Goal: Task Accomplishment & Management: Manage account settings

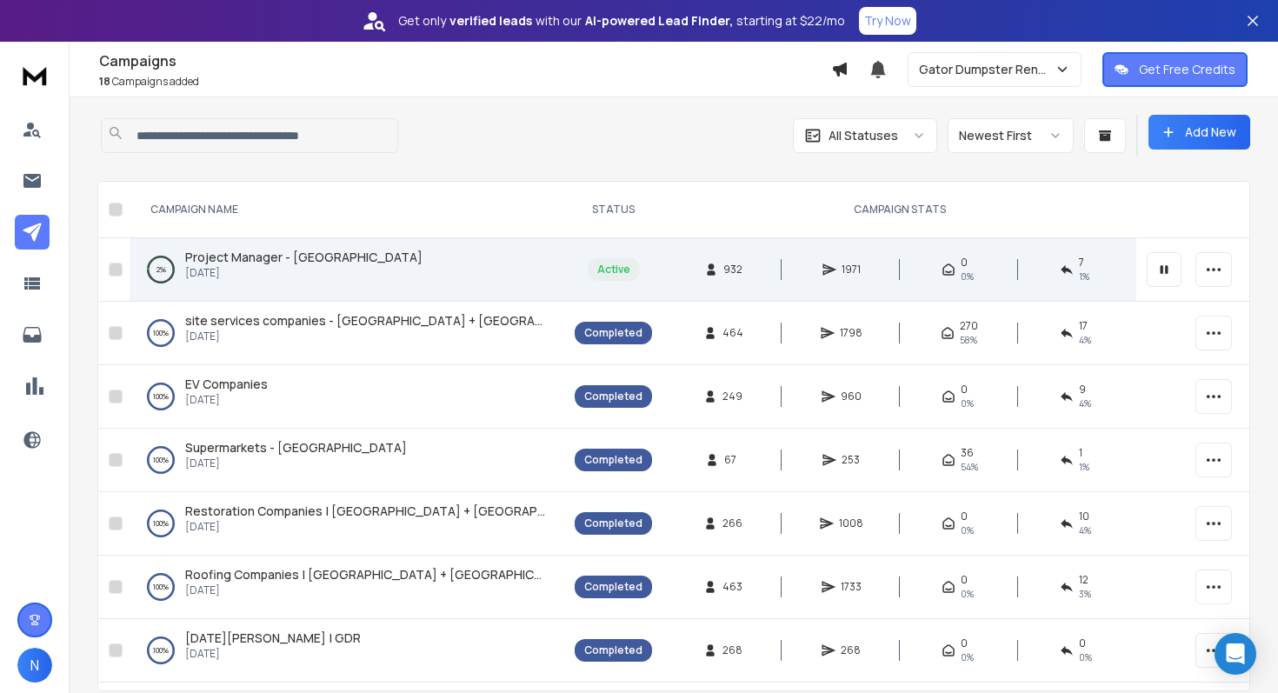
click at [329, 254] on span "Project Manager - [GEOGRAPHIC_DATA]" at bounding box center [303, 257] width 237 height 17
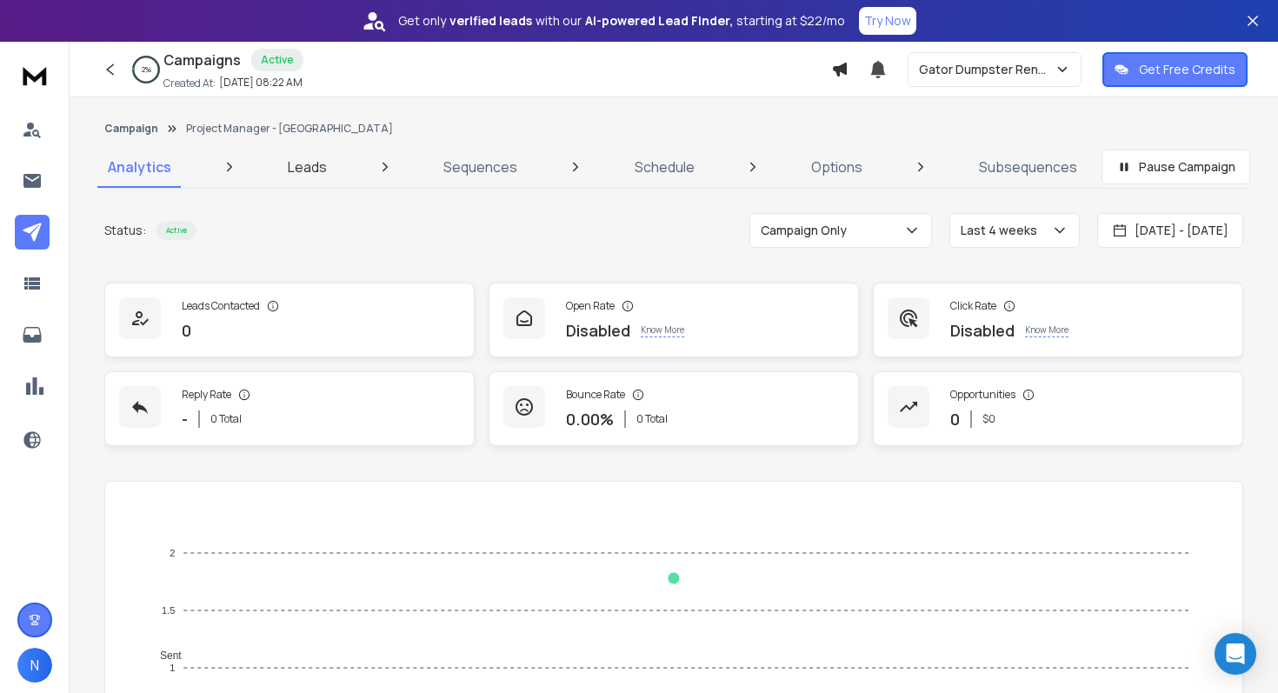
click at [322, 162] on p "Leads" at bounding box center [307, 166] width 39 height 21
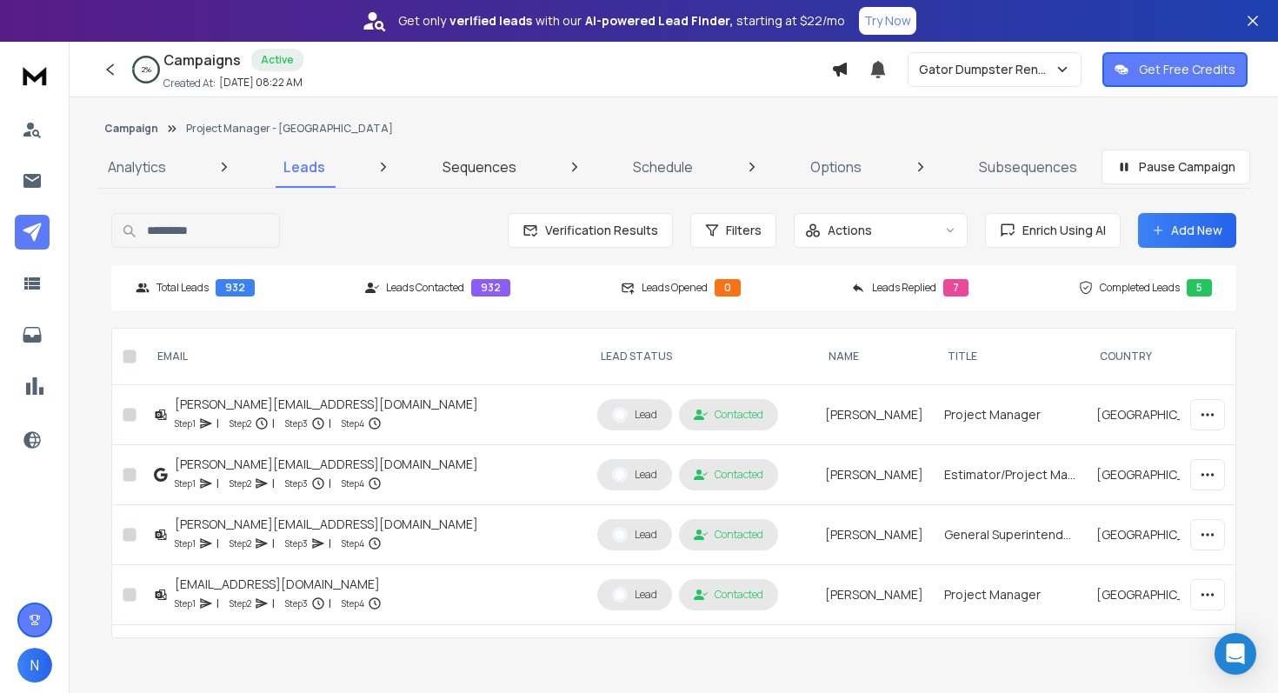
click at [437, 170] on link "Sequences" at bounding box center [479, 167] width 95 height 42
click at [469, 171] on p "Sequences" at bounding box center [479, 166] width 74 height 21
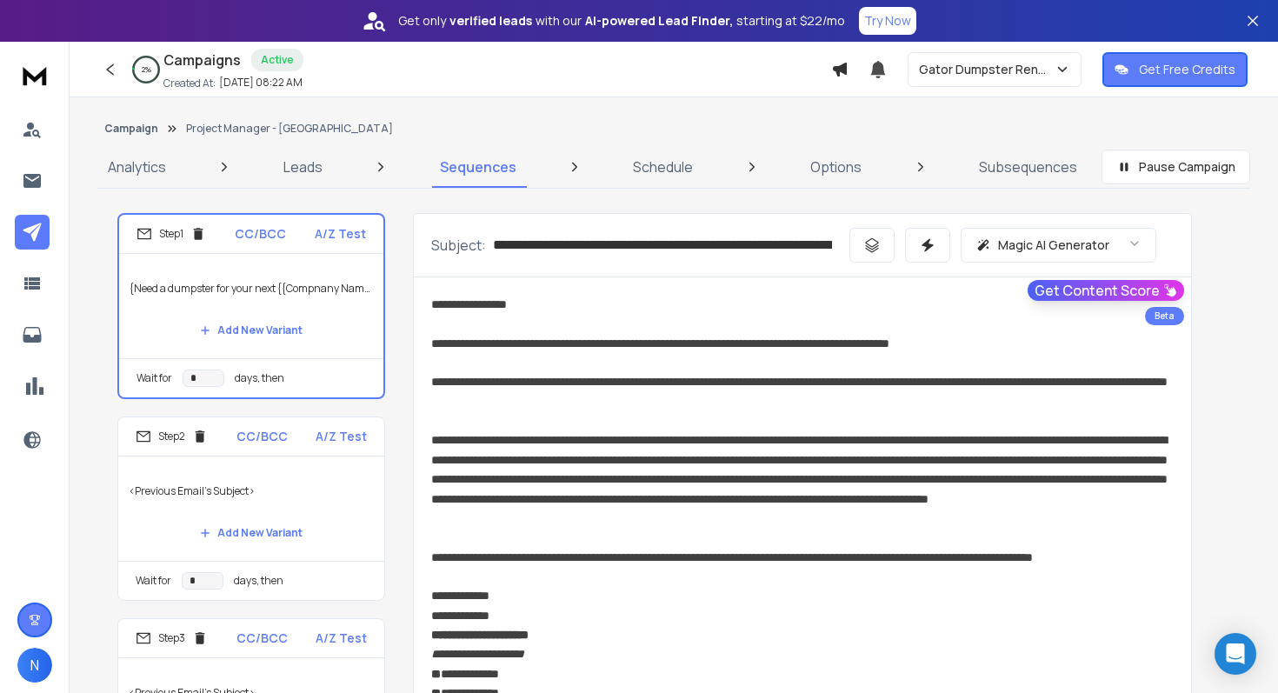
click at [601, 172] on div "Analytics Leads Sequences Schedule Options Subsequences" at bounding box center [592, 167] width 990 height 42
click at [661, 158] on p "Schedule" at bounding box center [663, 166] width 60 height 21
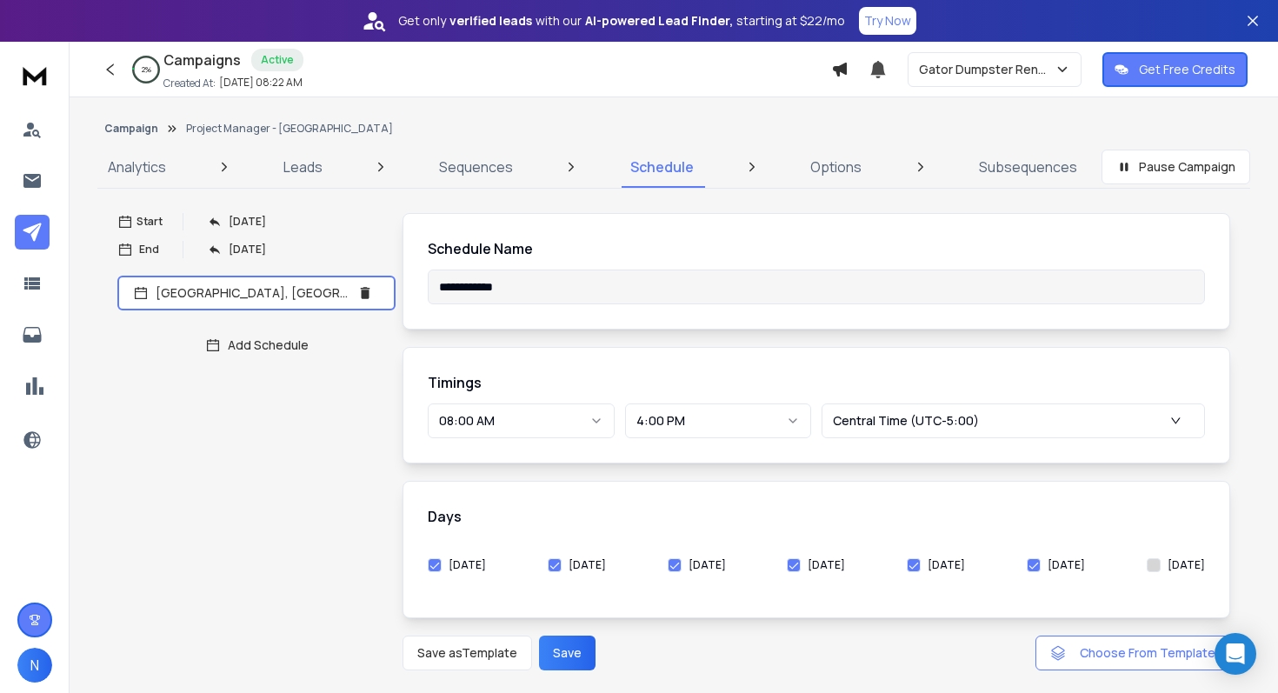
type input "**********"
click at [828, 172] on p "Options" at bounding box center [835, 166] width 51 height 21
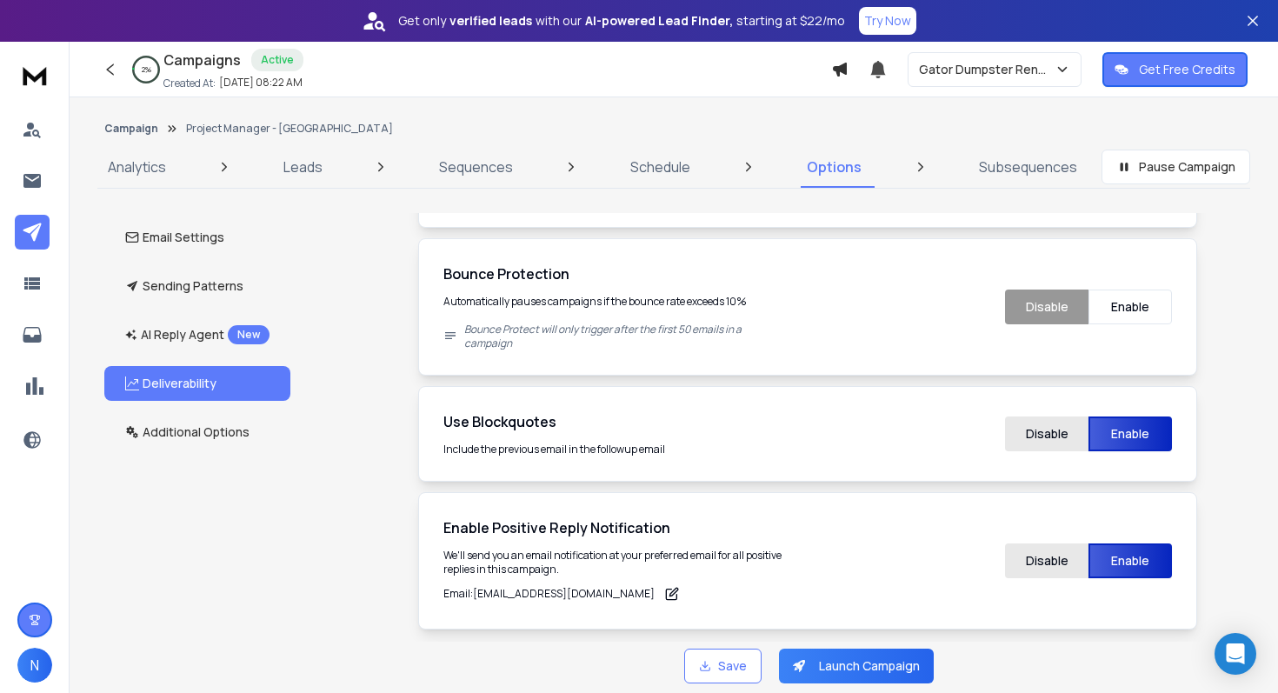
scroll to position [2691, 0]
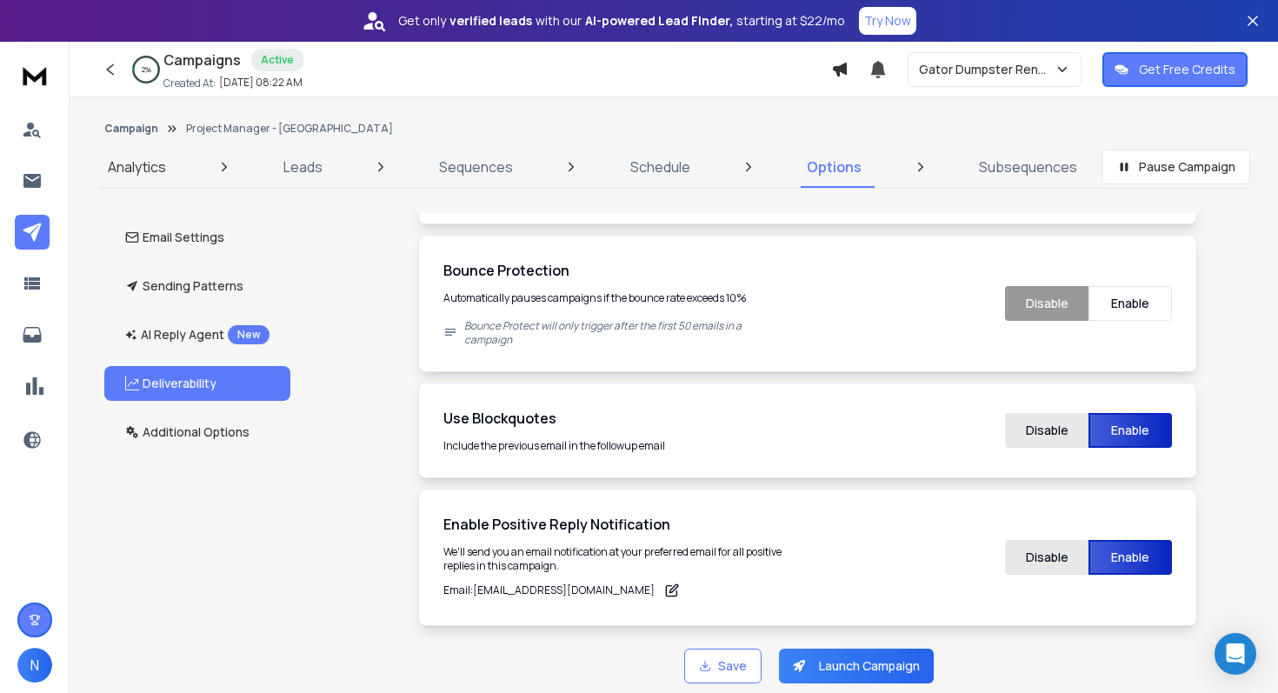
click at [160, 167] on p "Analytics" at bounding box center [137, 166] width 58 height 21
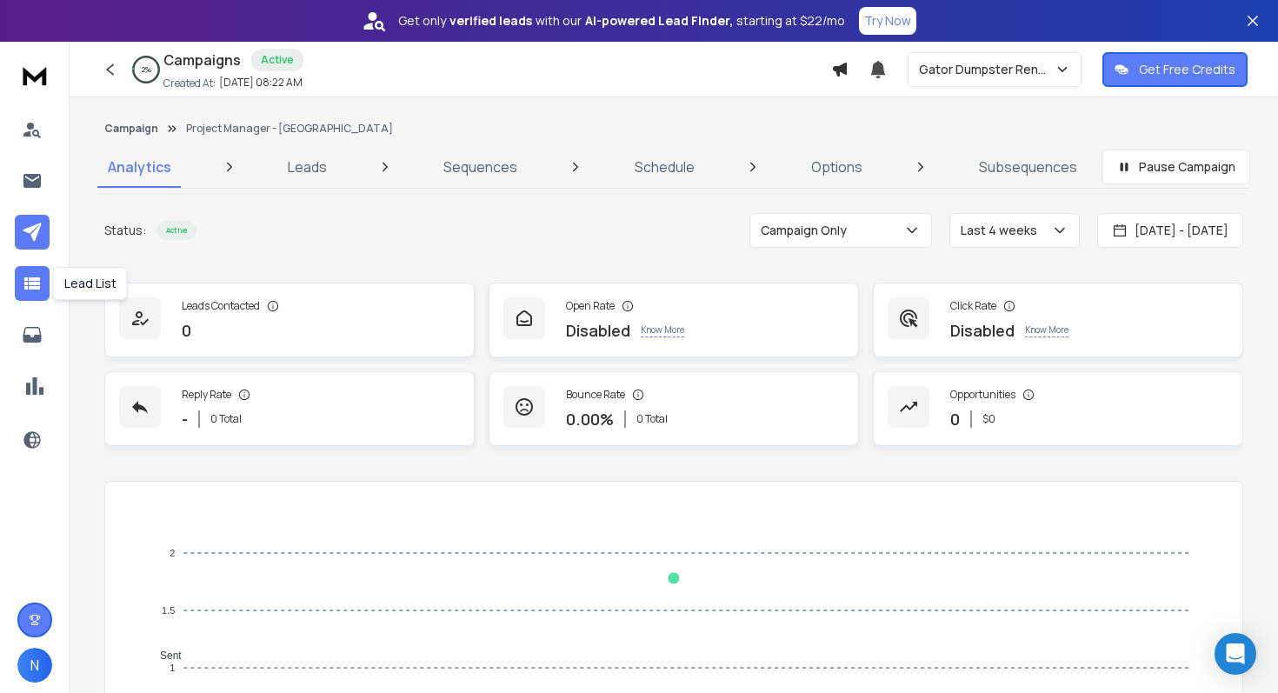
click at [39, 278] on icon at bounding box center [32, 283] width 21 height 21
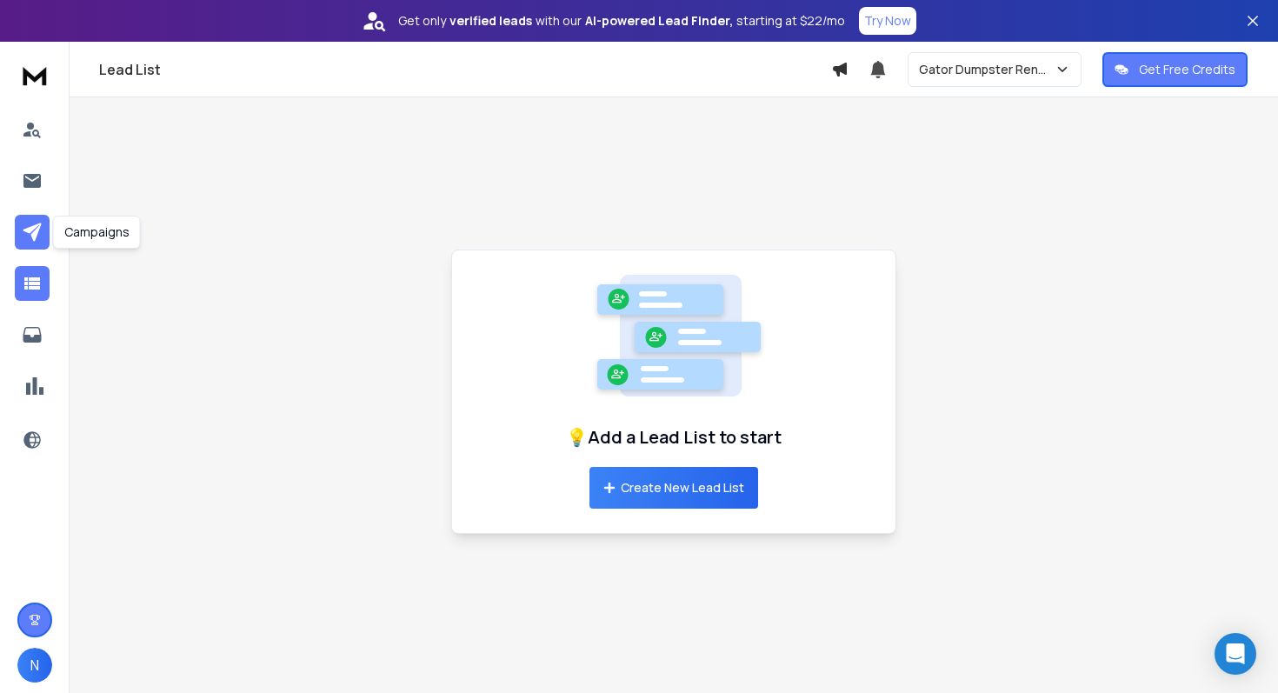
click at [44, 242] on link at bounding box center [32, 232] width 35 height 35
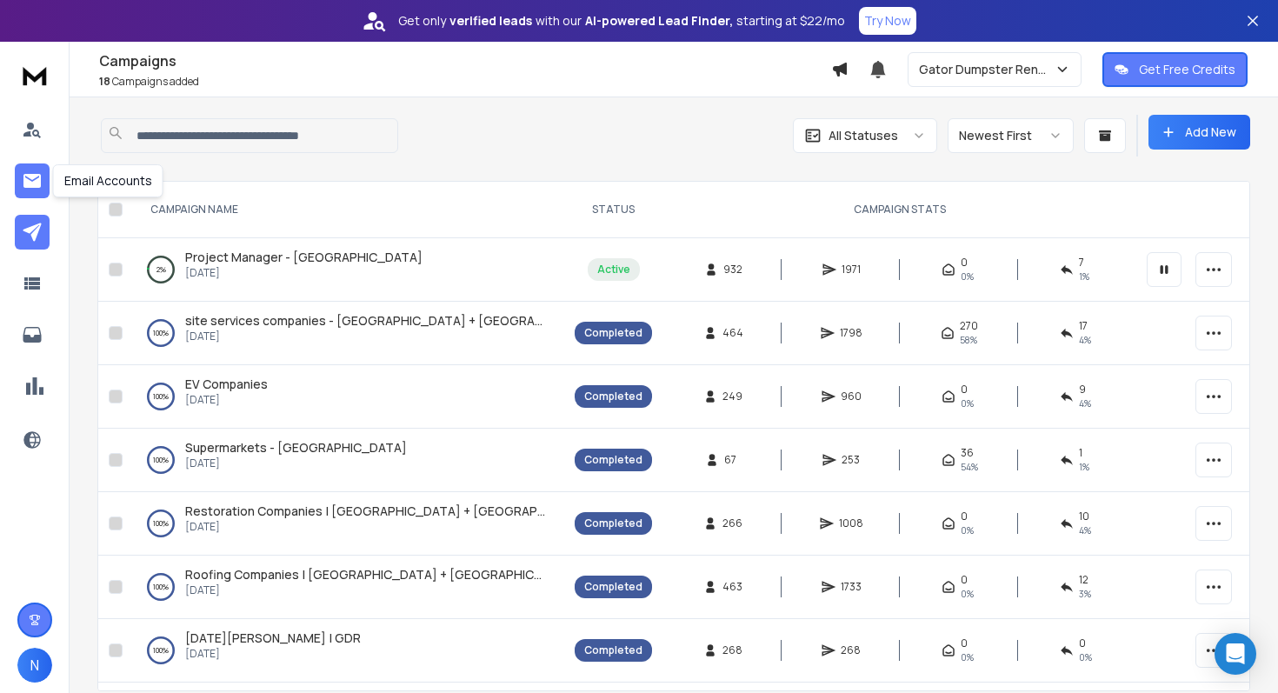
click at [19, 191] on link at bounding box center [32, 180] width 35 height 35
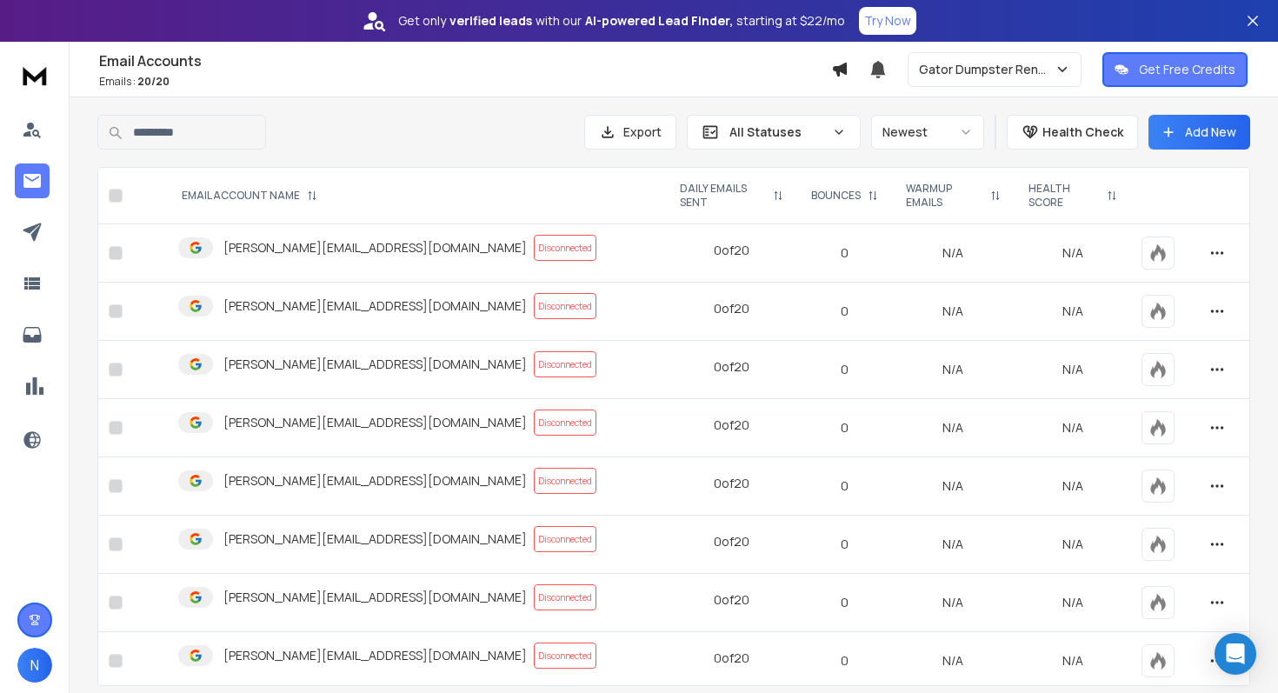
click at [0, 123] on div "N" at bounding box center [35, 371] width 70 height 658
click at [23, 127] on icon at bounding box center [32, 129] width 21 height 21
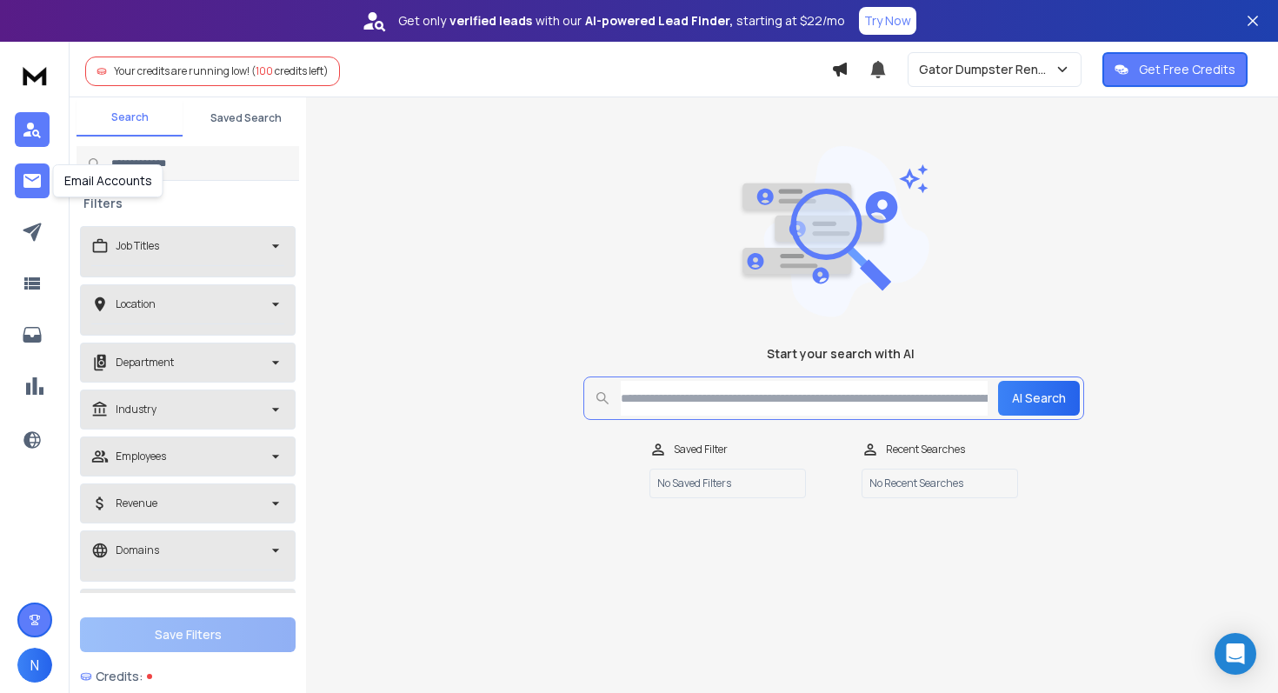
click at [15, 189] on link at bounding box center [32, 180] width 35 height 35
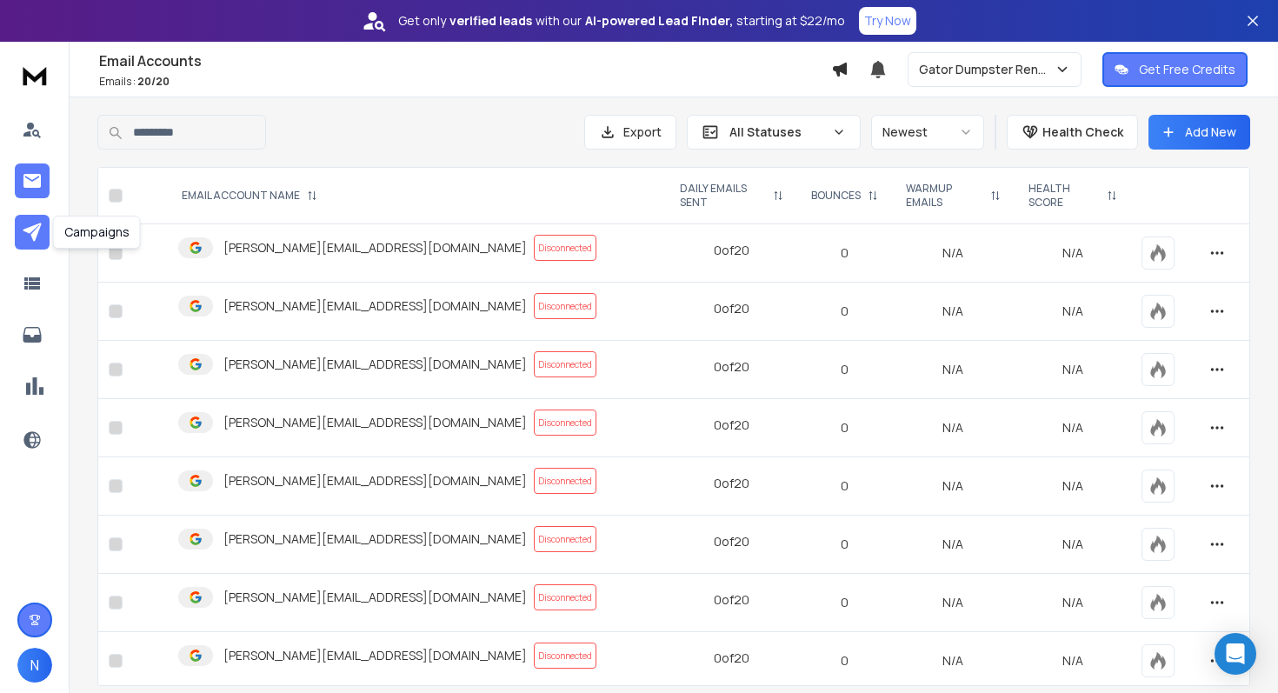
click at [37, 231] on icon at bounding box center [32, 232] width 21 height 21
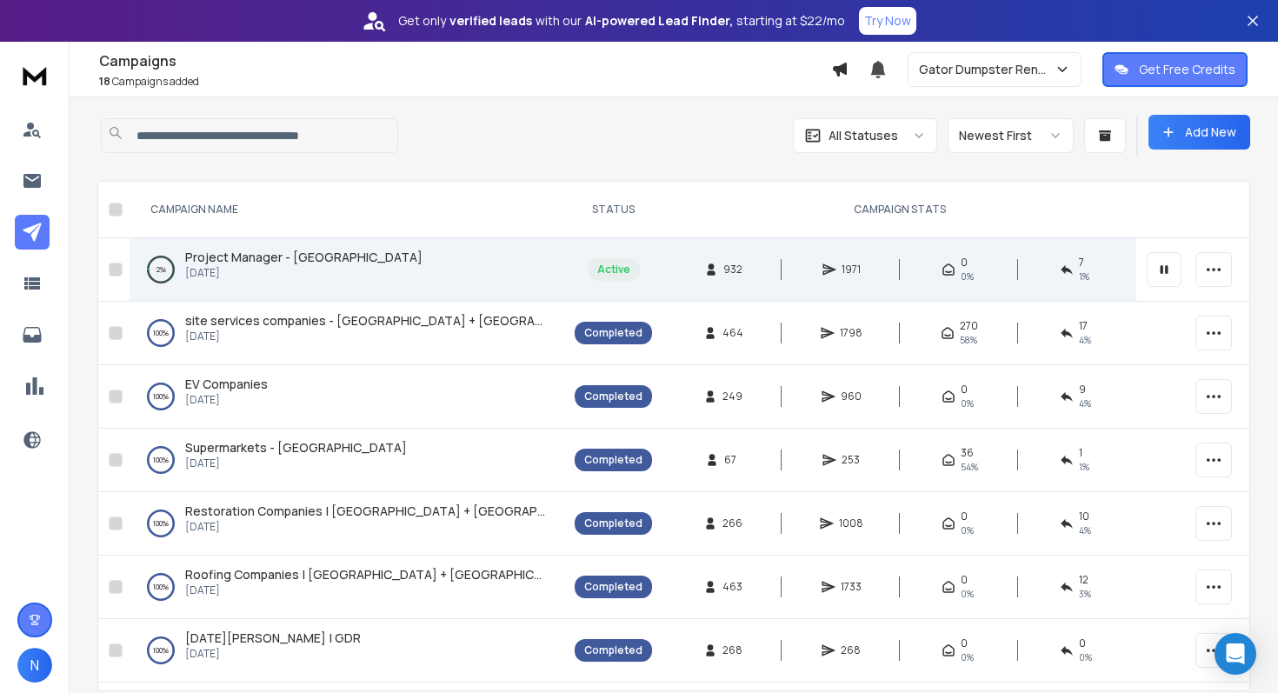
click at [296, 253] on span "Project Manager - [GEOGRAPHIC_DATA]" at bounding box center [303, 257] width 237 height 17
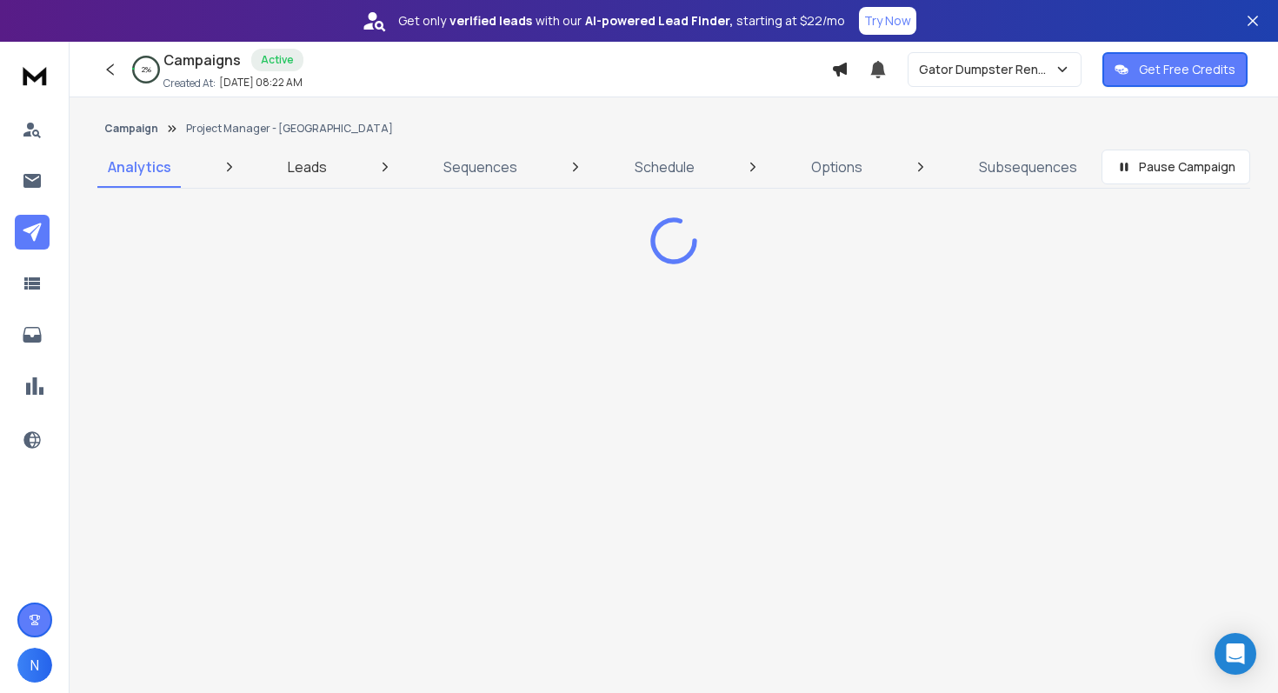
click at [314, 176] on p "Leads" at bounding box center [307, 166] width 39 height 21
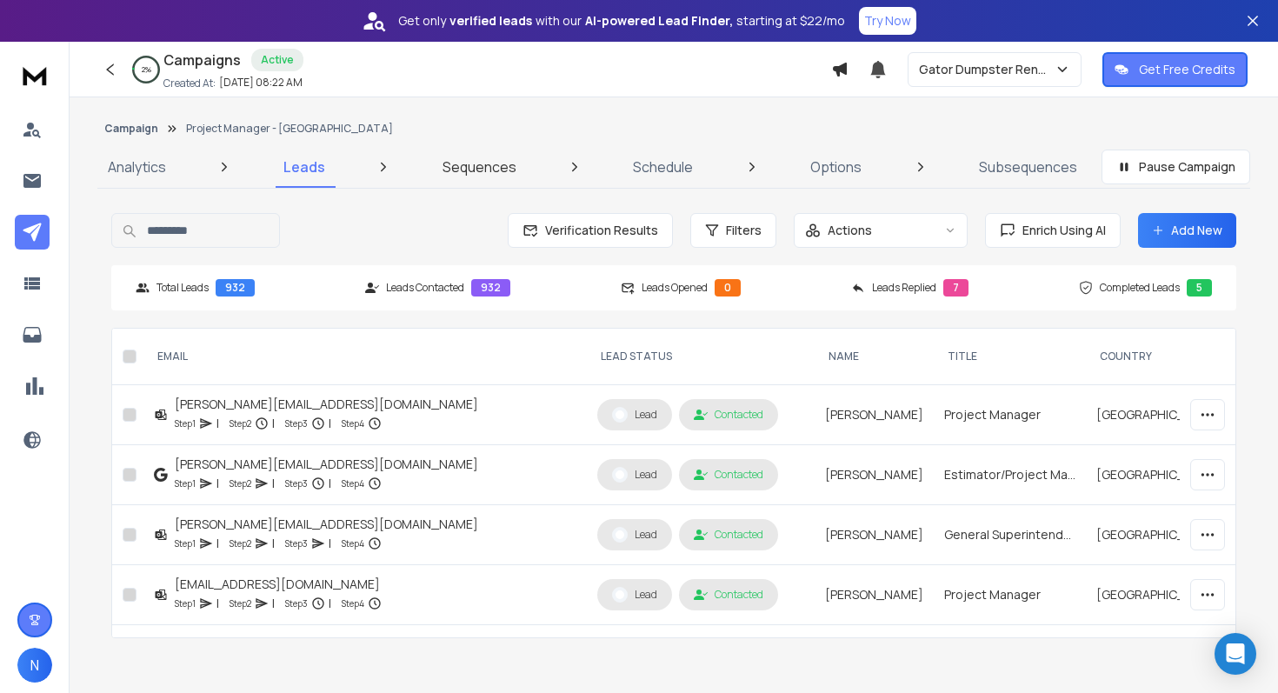
click at [463, 151] on link "Sequences" at bounding box center [479, 167] width 95 height 42
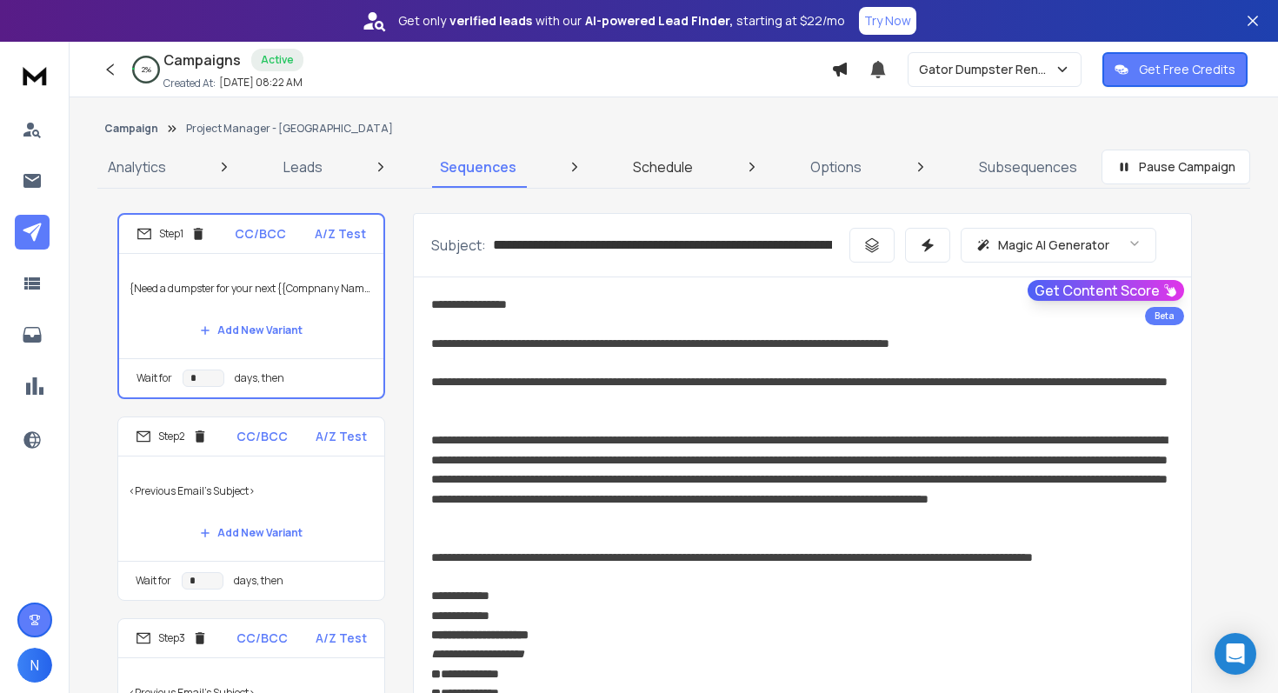
click at [675, 162] on p "Schedule" at bounding box center [663, 166] width 60 height 21
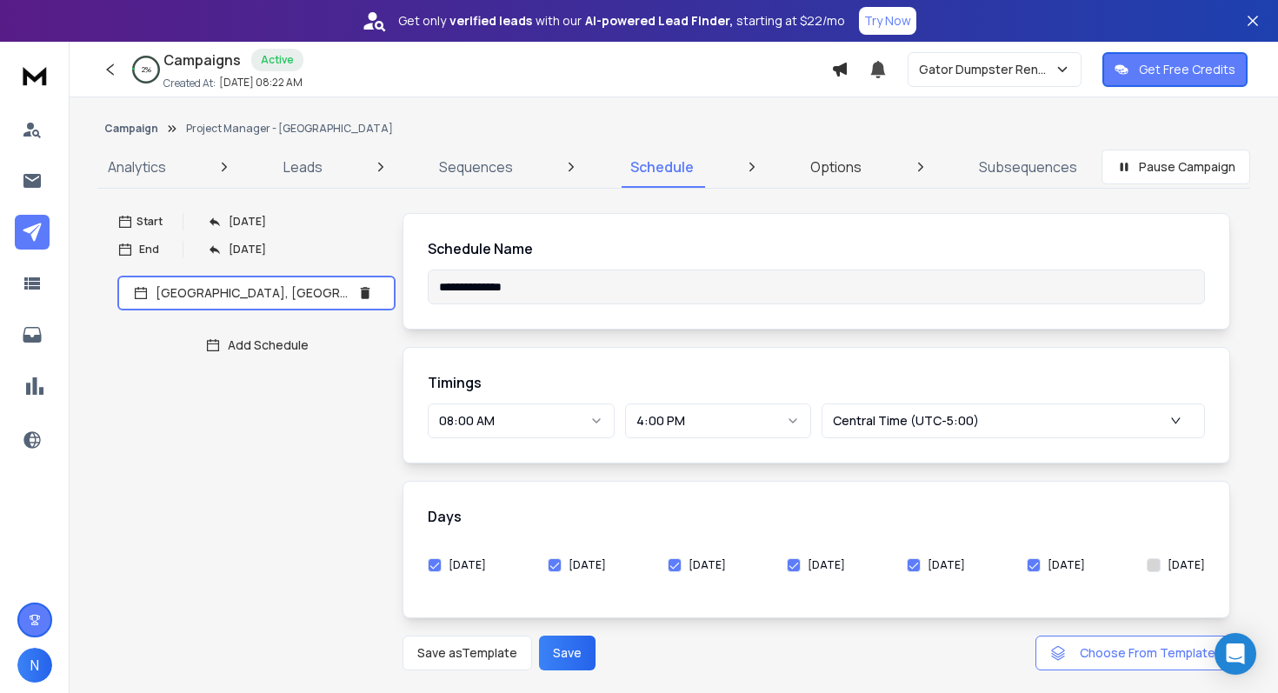
click at [851, 183] on link "Options" at bounding box center [836, 167] width 72 height 42
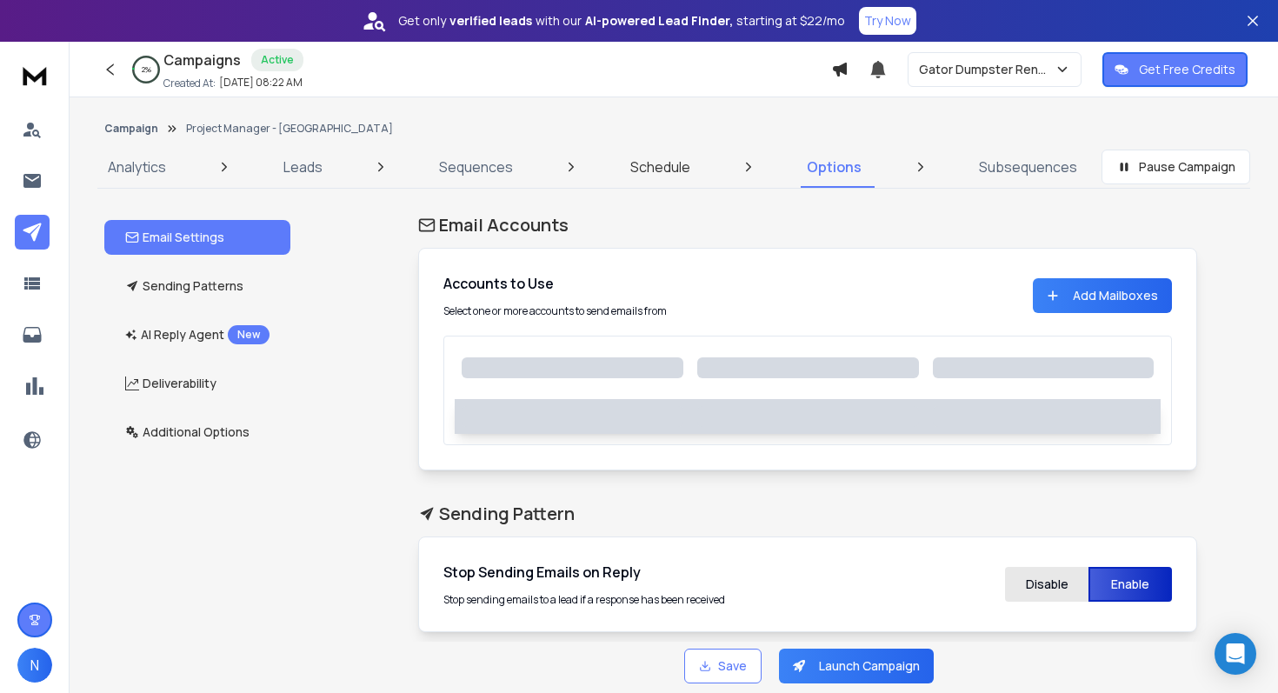
click at [665, 157] on p "Schedule" at bounding box center [660, 166] width 60 height 21
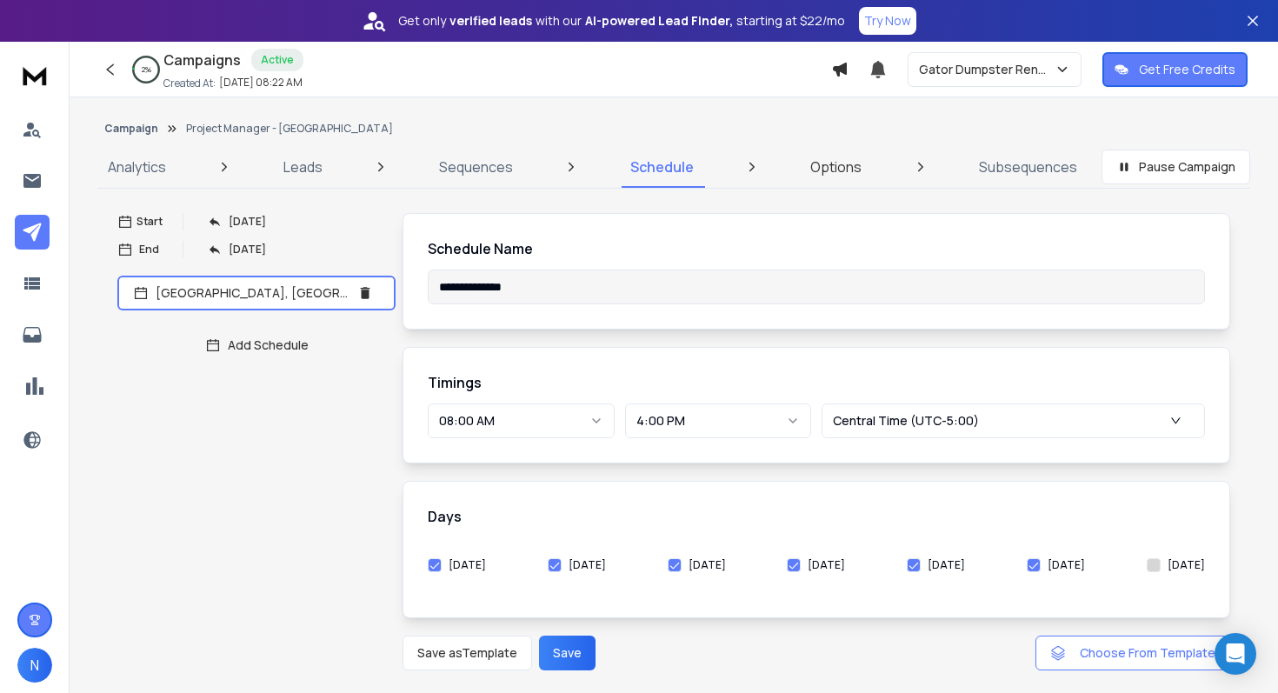
click at [847, 165] on p "Options" at bounding box center [835, 166] width 51 height 21
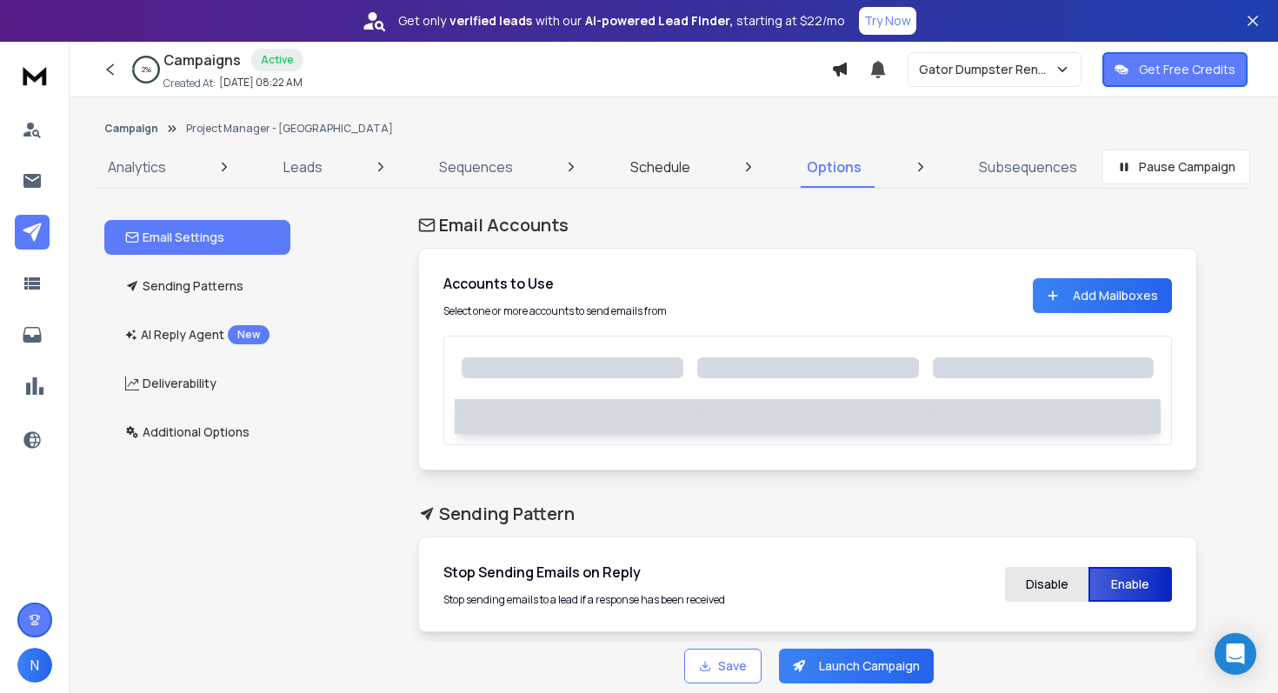
click at [668, 160] on p "Schedule" at bounding box center [660, 166] width 60 height 21
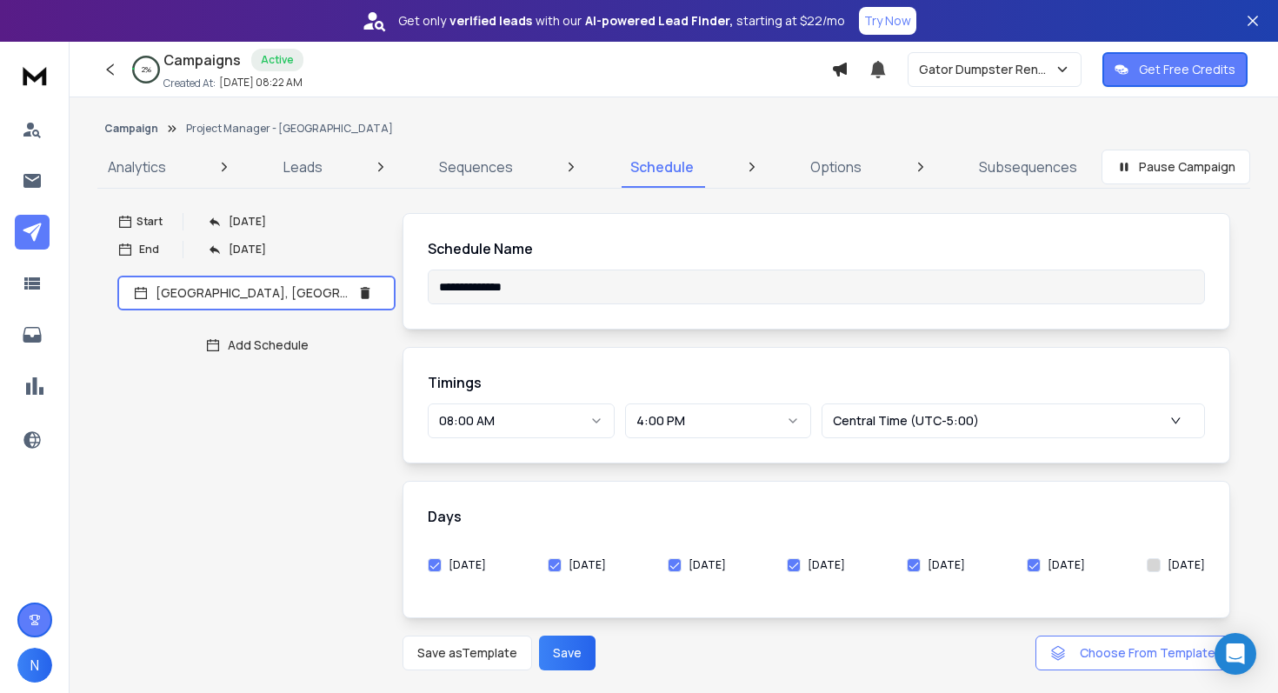
scroll to position [2, 0]
click at [489, 165] on p "Sequences" at bounding box center [476, 165] width 74 height 21
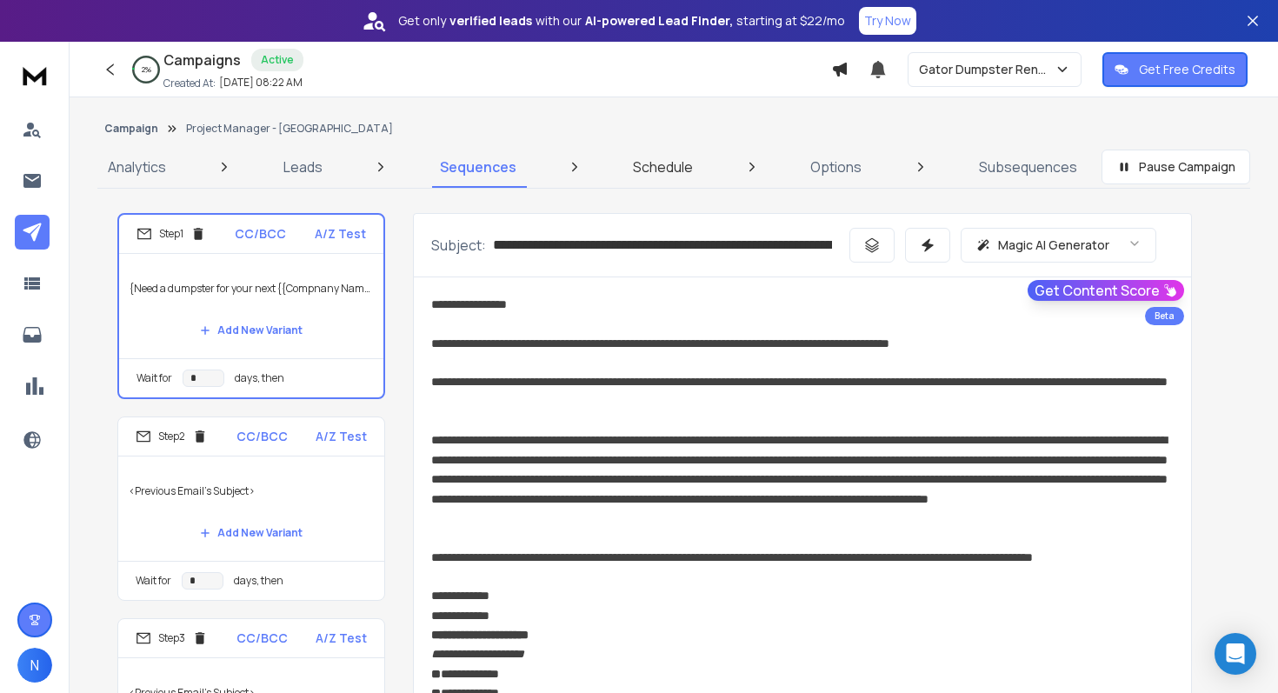
click at [652, 163] on p "Schedule" at bounding box center [663, 166] width 60 height 21
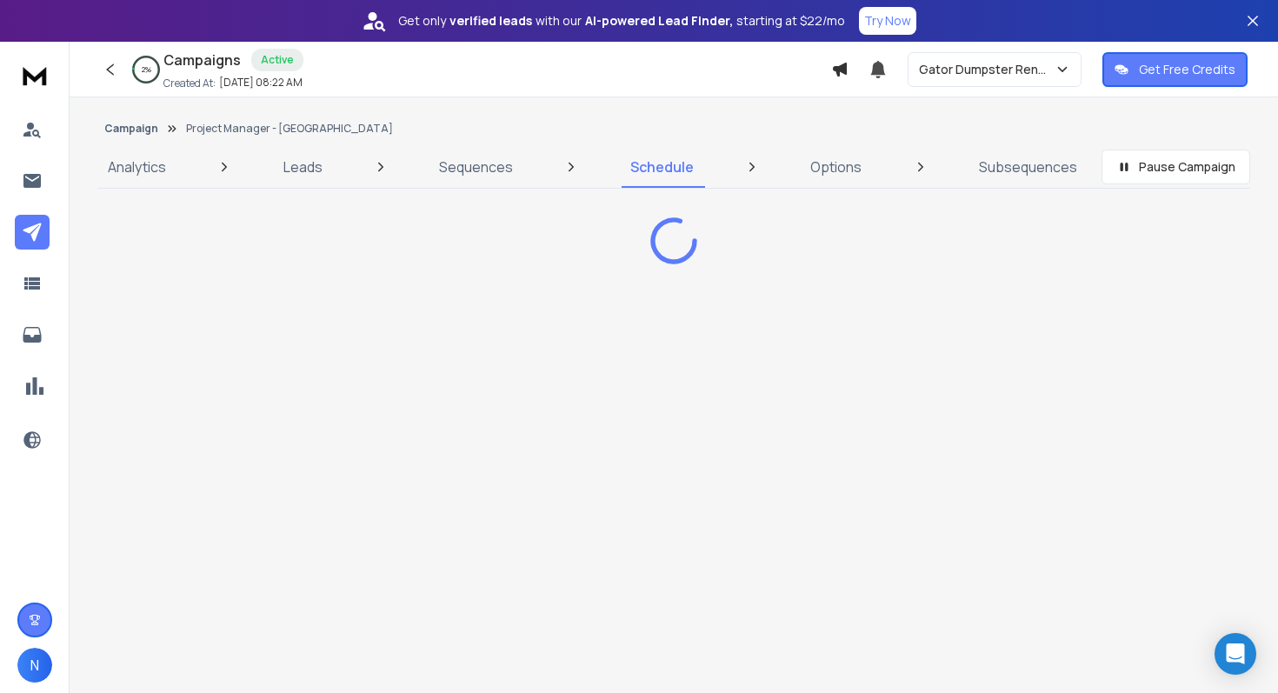
click at [652, 163] on p "Schedule" at bounding box center [661, 166] width 63 height 21
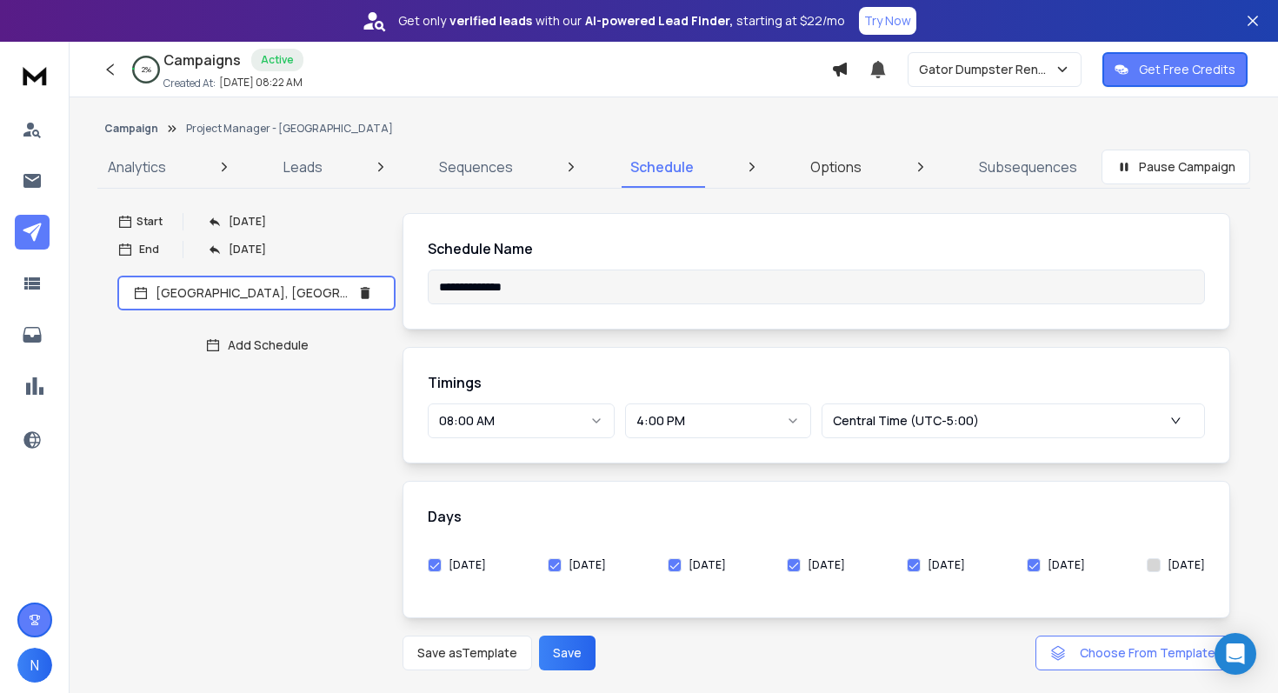
click at [838, 160] on p "Options" at bounding box center [835, 166] width 51 height 21
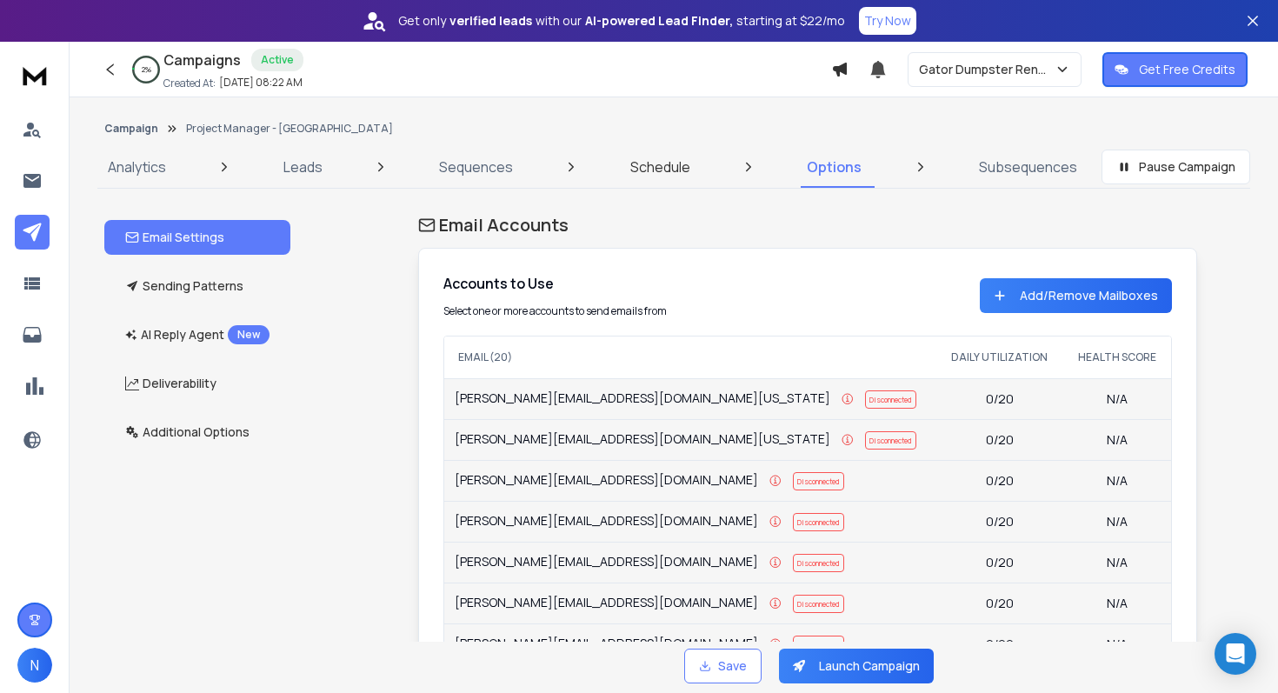
click at [668, 166] on p "Schedule" at bounding box center [660, 166] width 60 height 21
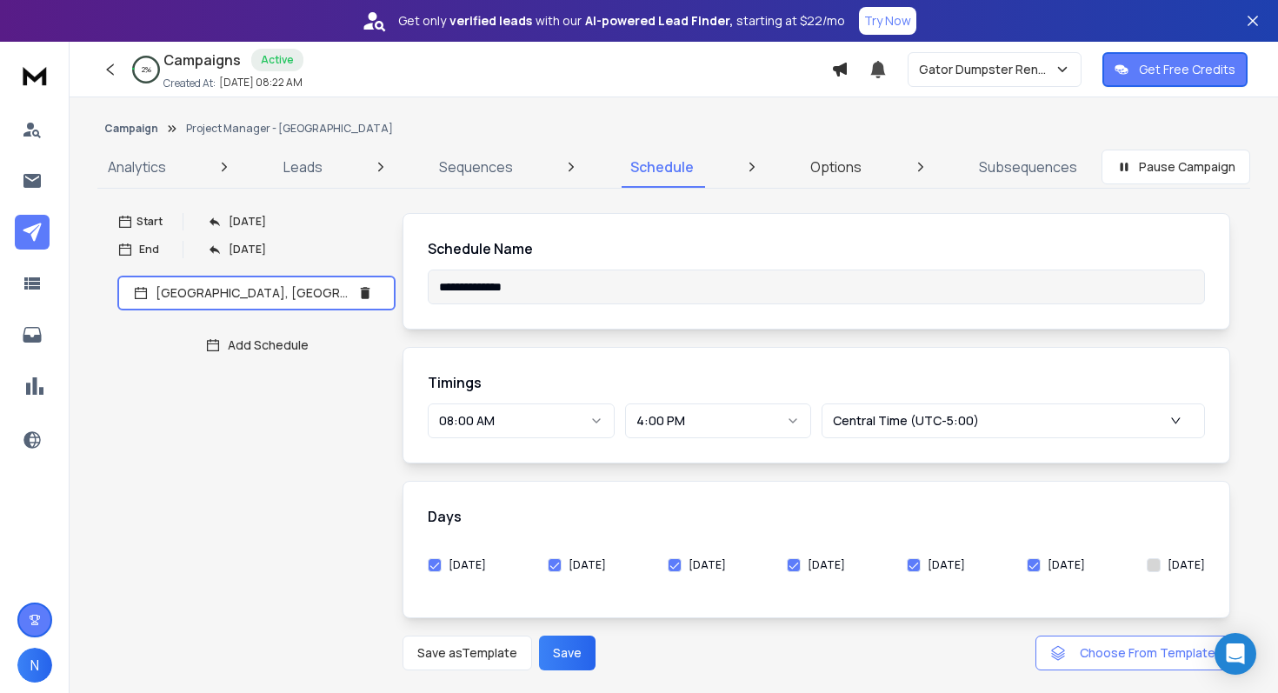
click at [847, 166] on p "Options" at bounding box center [835, 166] width 51 height 21
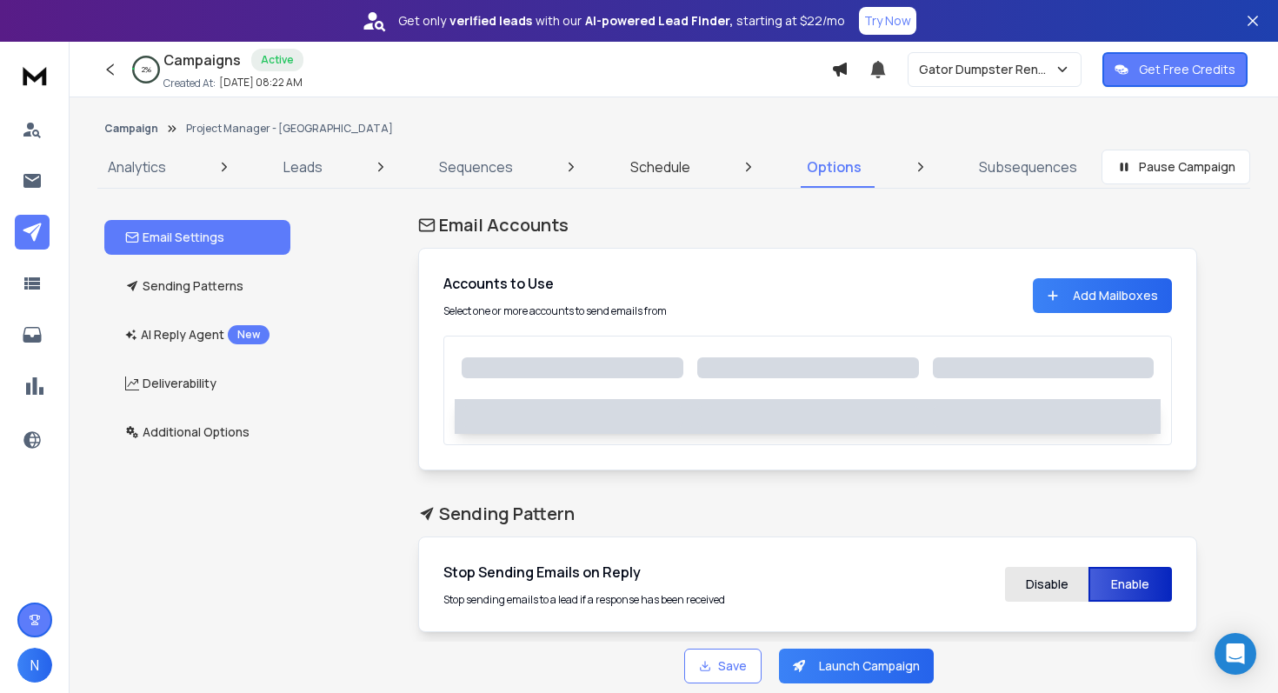
click at [677, 157] on p "Schedule" at bounding box center [660, 166] width 60 height 21
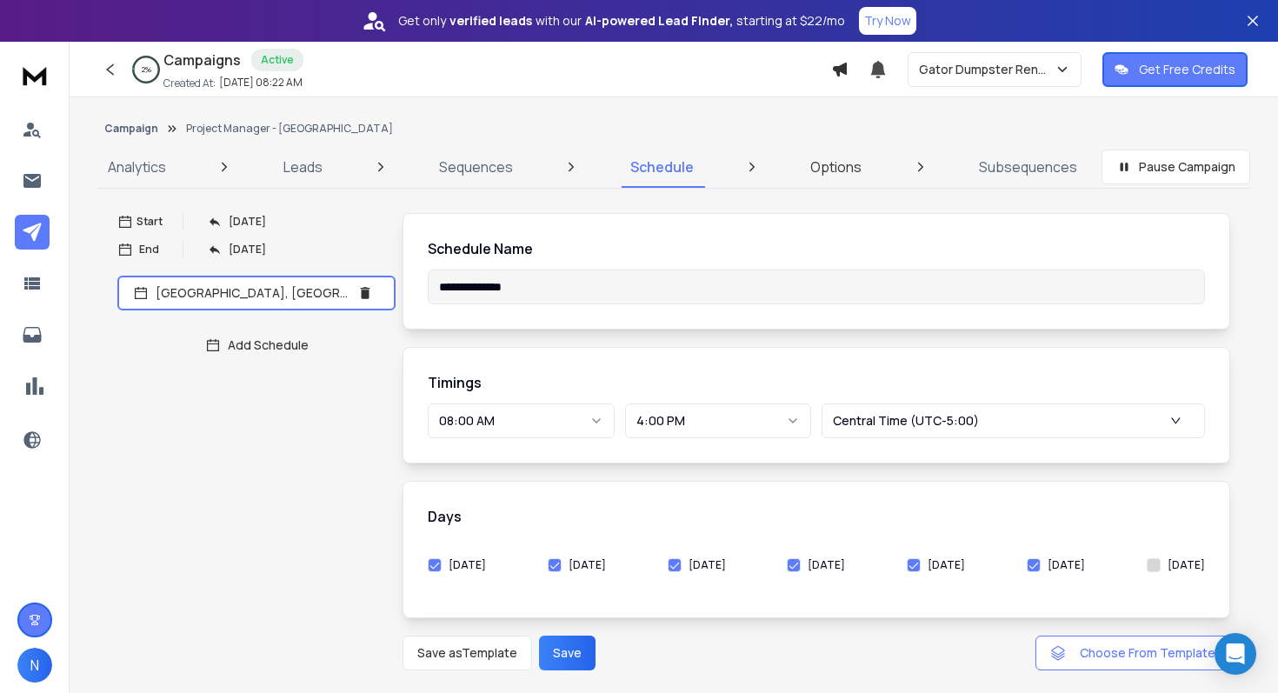
click at [823, 171] on p "Options" at bounding box center [835, 166] width 51 height 21
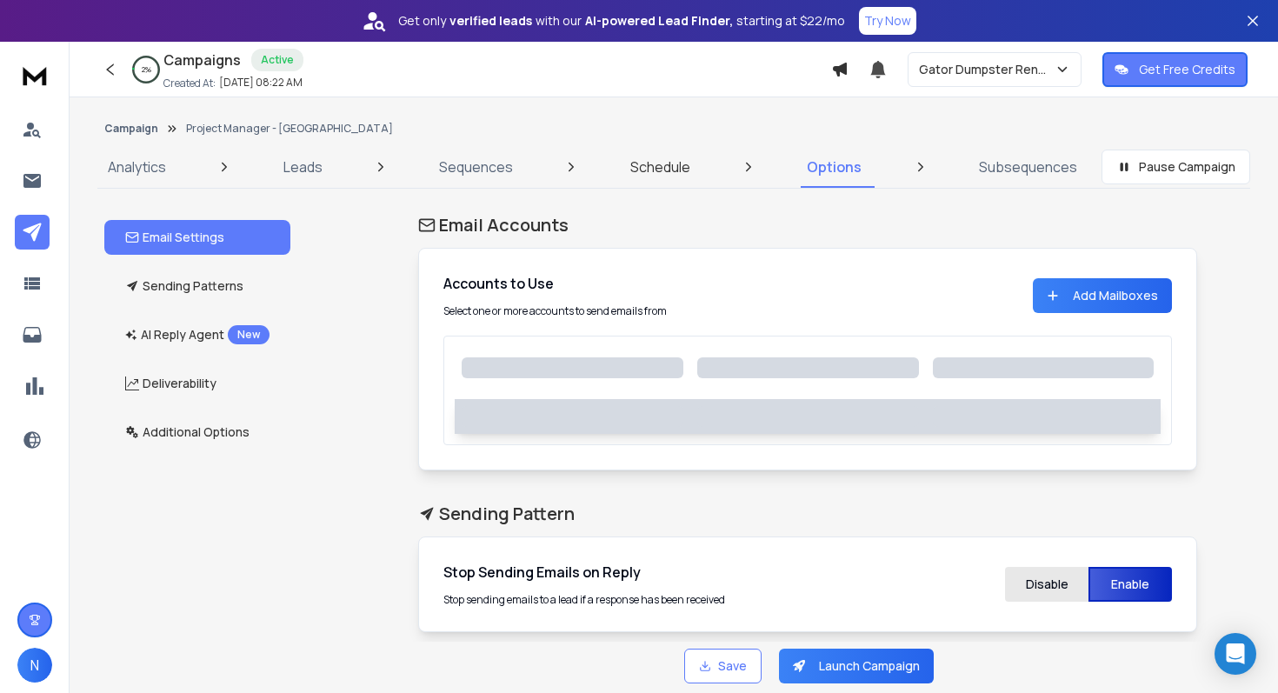
click at [667, 159] on p "Schedule" at bounding box center [660, 166] width 60 height 21
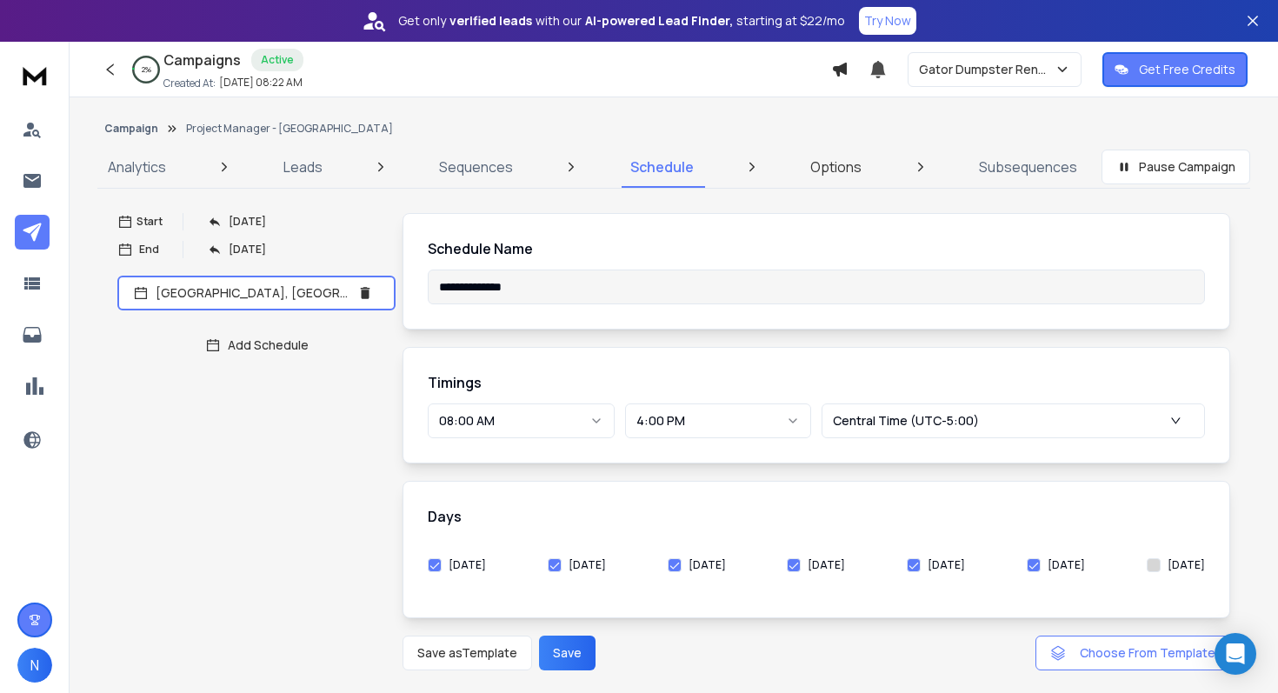
click at [836, 163] on p "Options" at bounding box center [835, 166] width 51 height 21
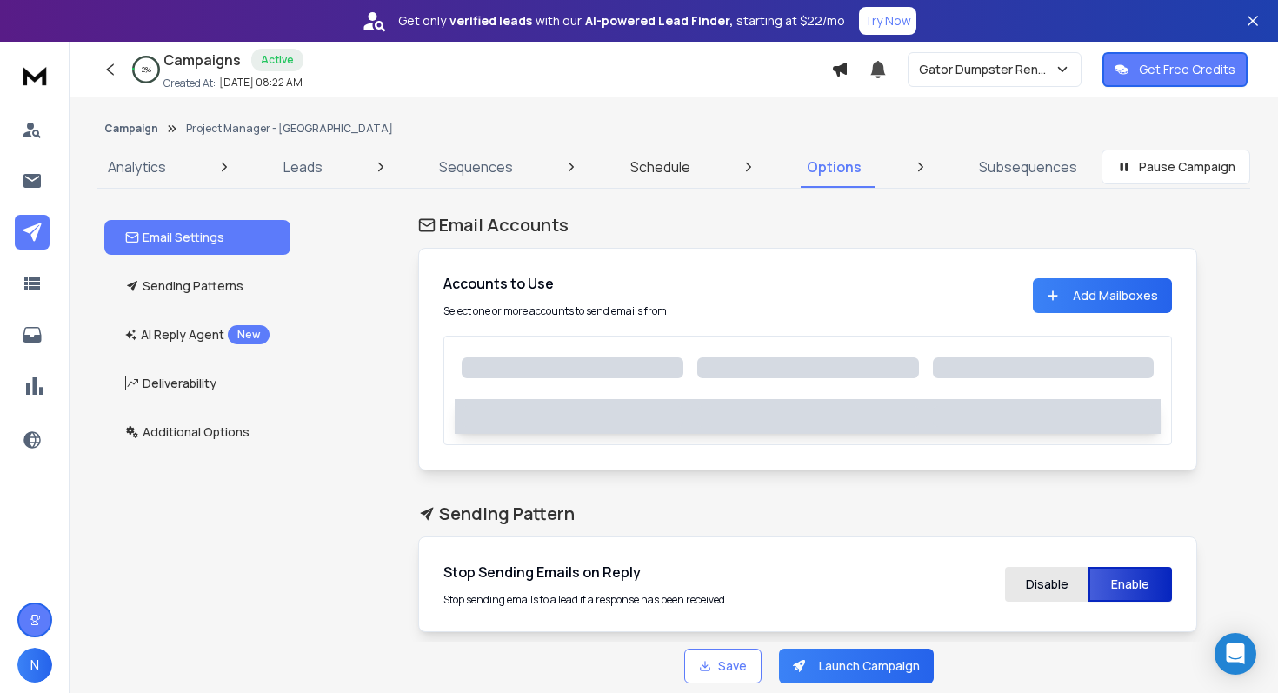
click at [648, 166] on p "Schedule" at bounding box center [660, 166] width 60 height 21
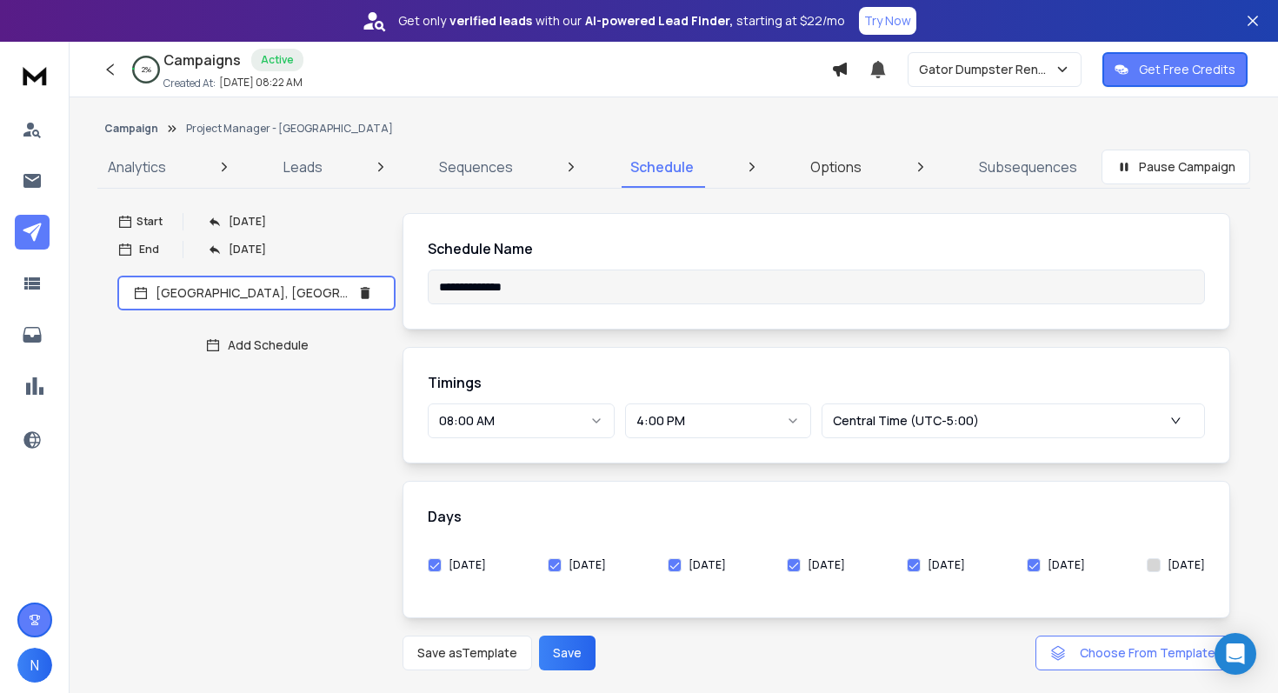
click at [828, 183] on link "Options" at bounding box center [836, 167] width 72 height 42
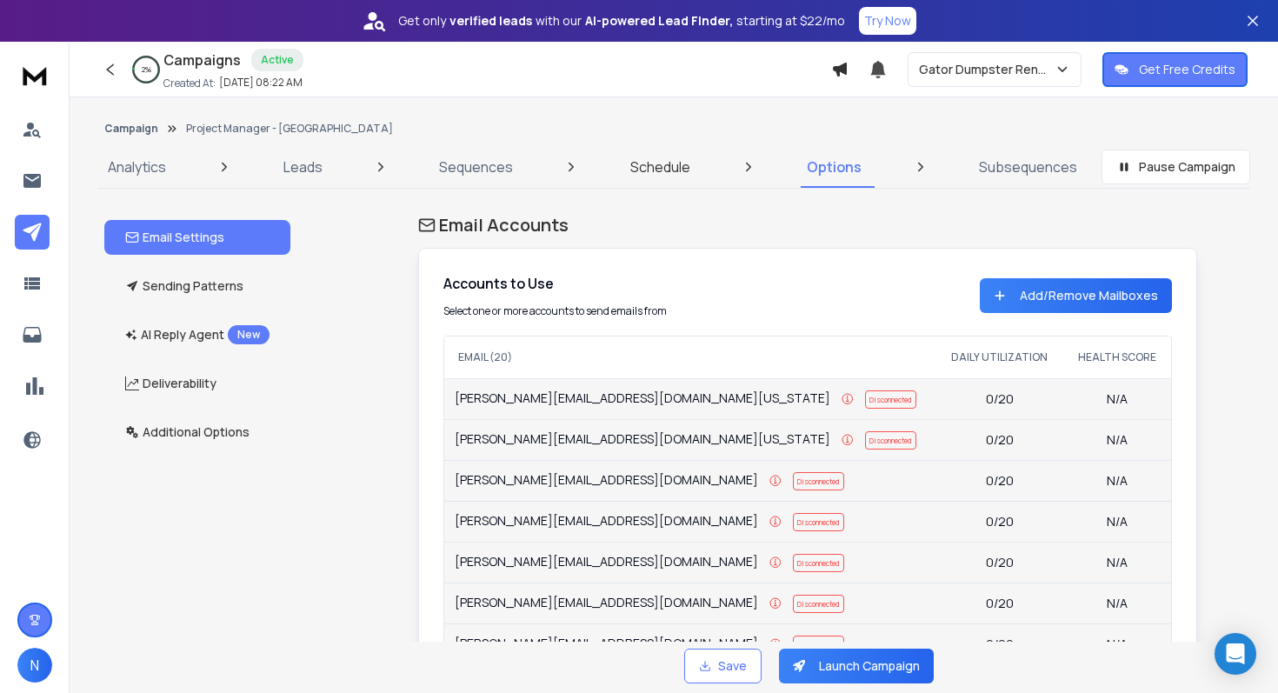
click at [672, 170] on p "Schedule" at bounding box center [660, 166] width 60 height 21
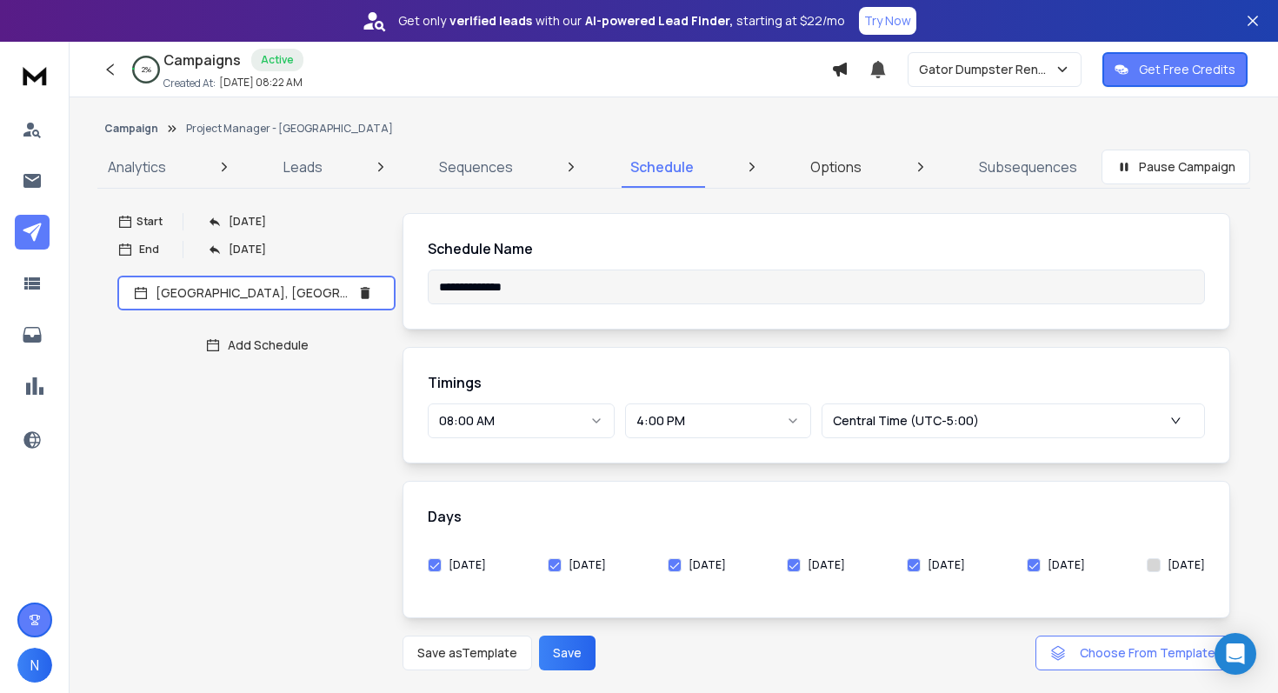
click at [833, 158] on p "Options" at bounding box center [835, 166] width 51 height 21
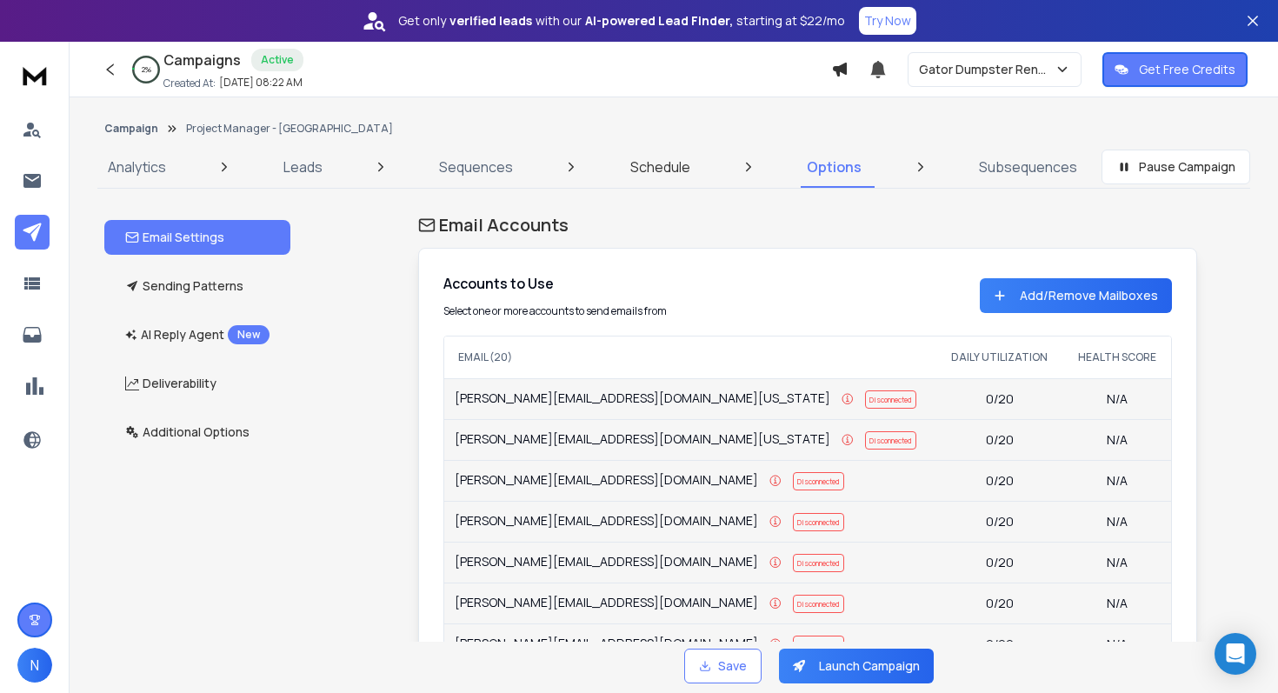
click at [657, 156] on p "Schedule" at bounding box center [660, 166] width 60 height 21
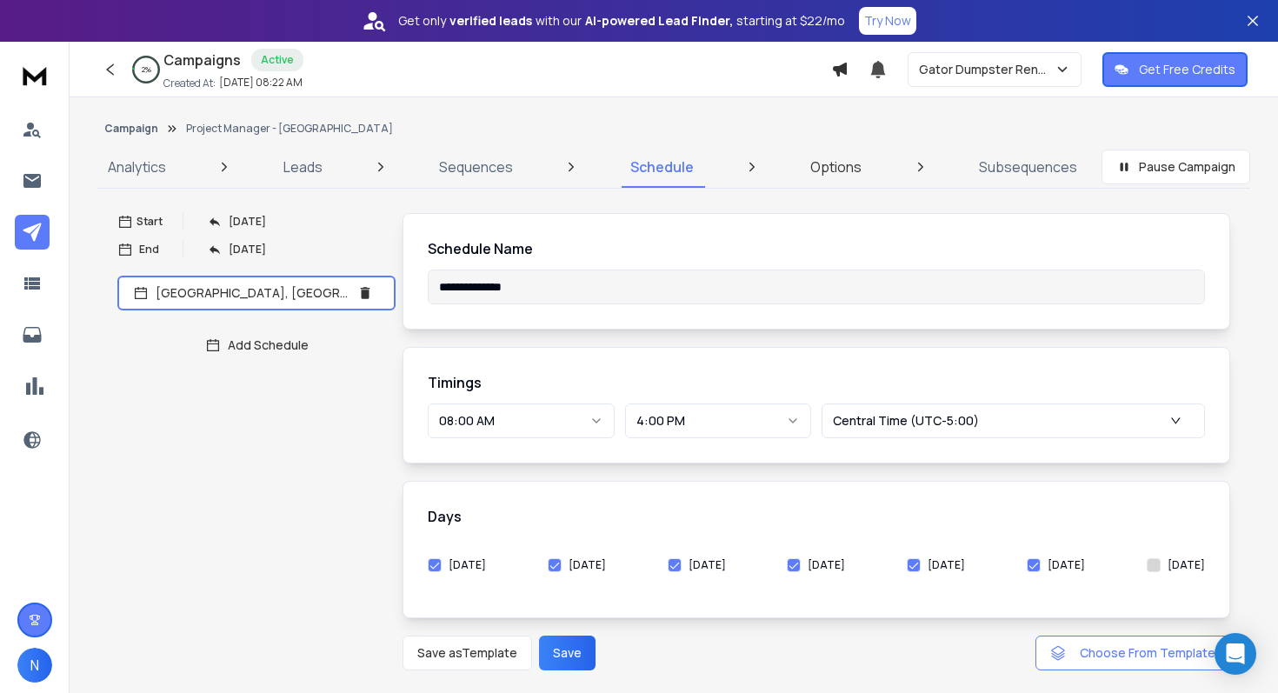
click at [854, 164] on p "Options" at bounding box center [835, 166] width 51 height 21
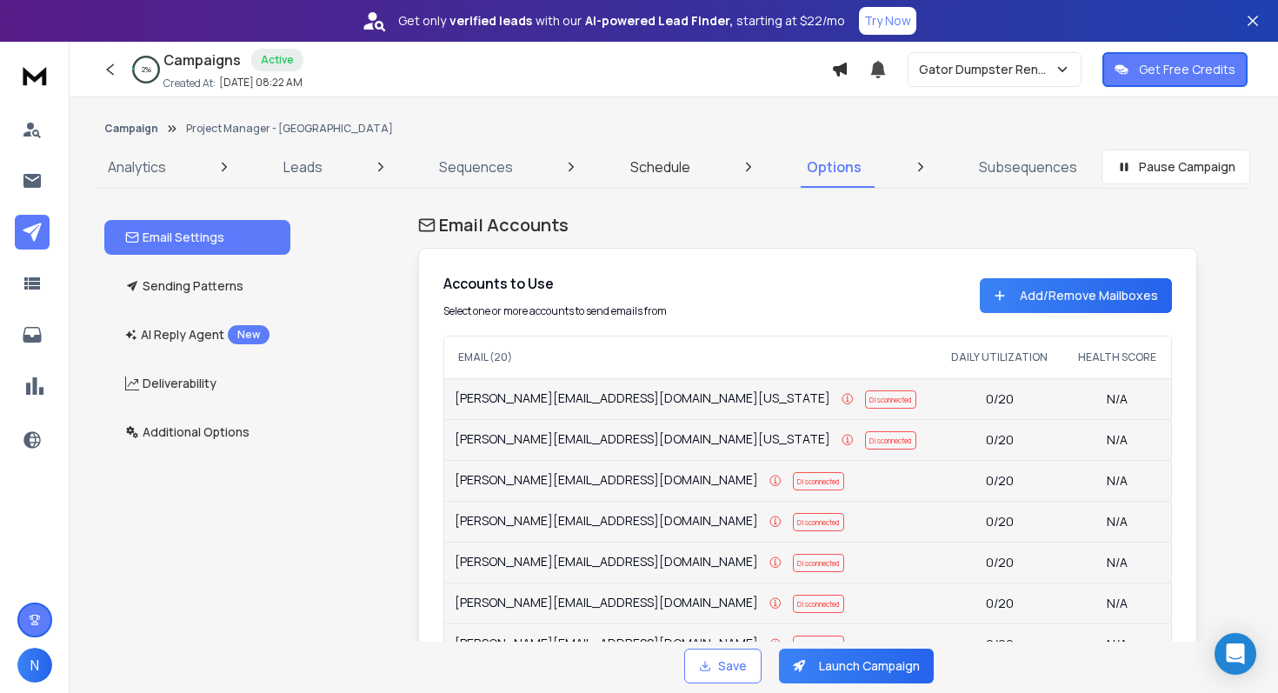
click at [637, 164] on p "Schedule" at bounding box center [660, 166] width 60 height 21
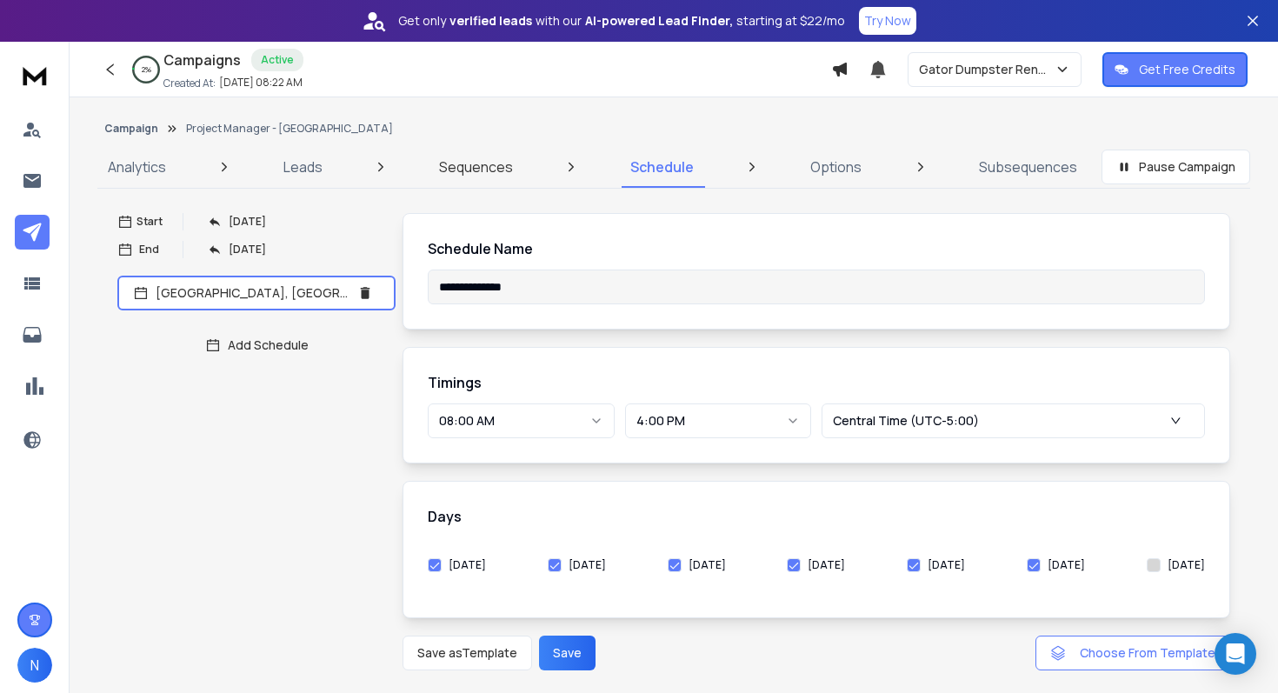
click at [469, 159] on p "Sequences" at bounding box center [476, 166] width 74 height 21
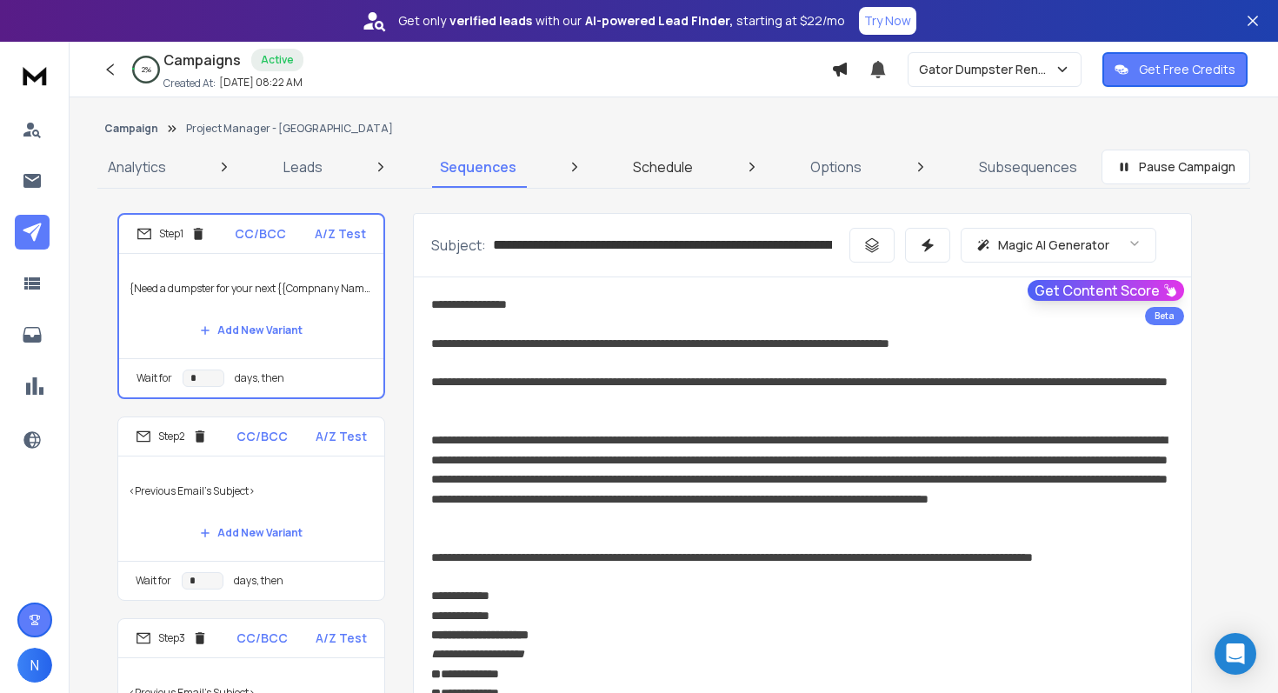
click at [648, 157] on p "Schedule" at bounding box center [663, 166] width 60 height 21
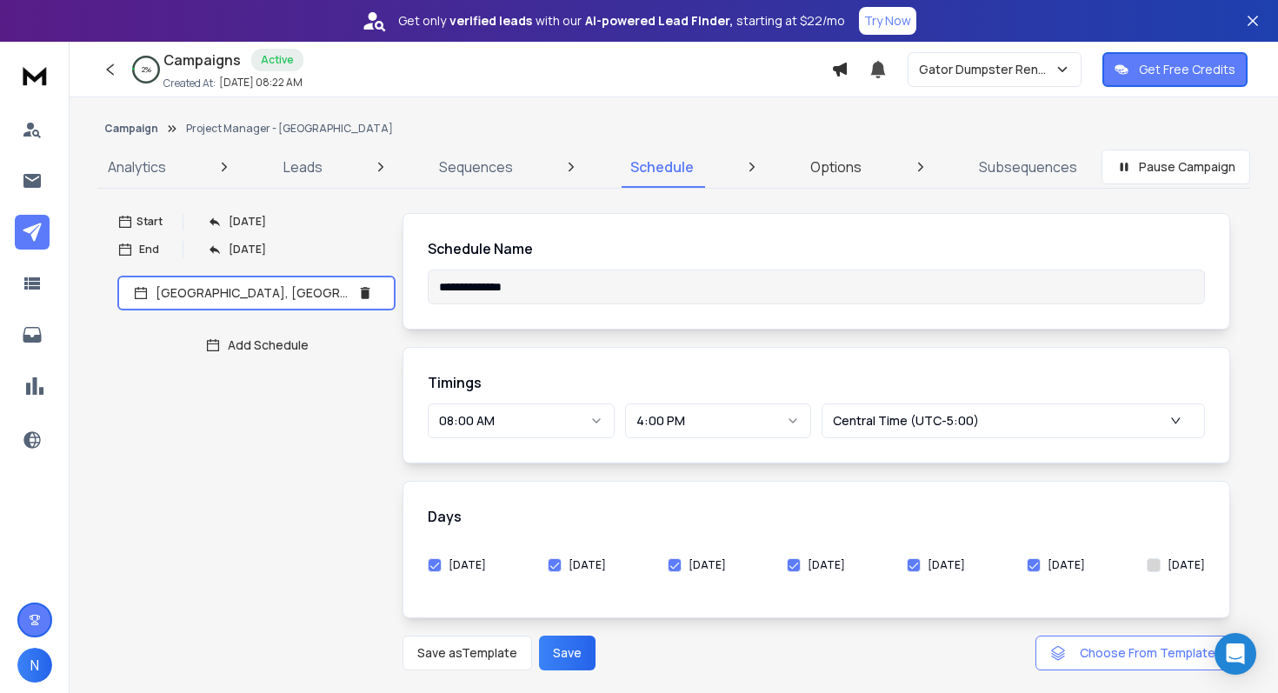
click at [857, 161] on p "Options" at bounding box center [835, 166] width 51 height 21
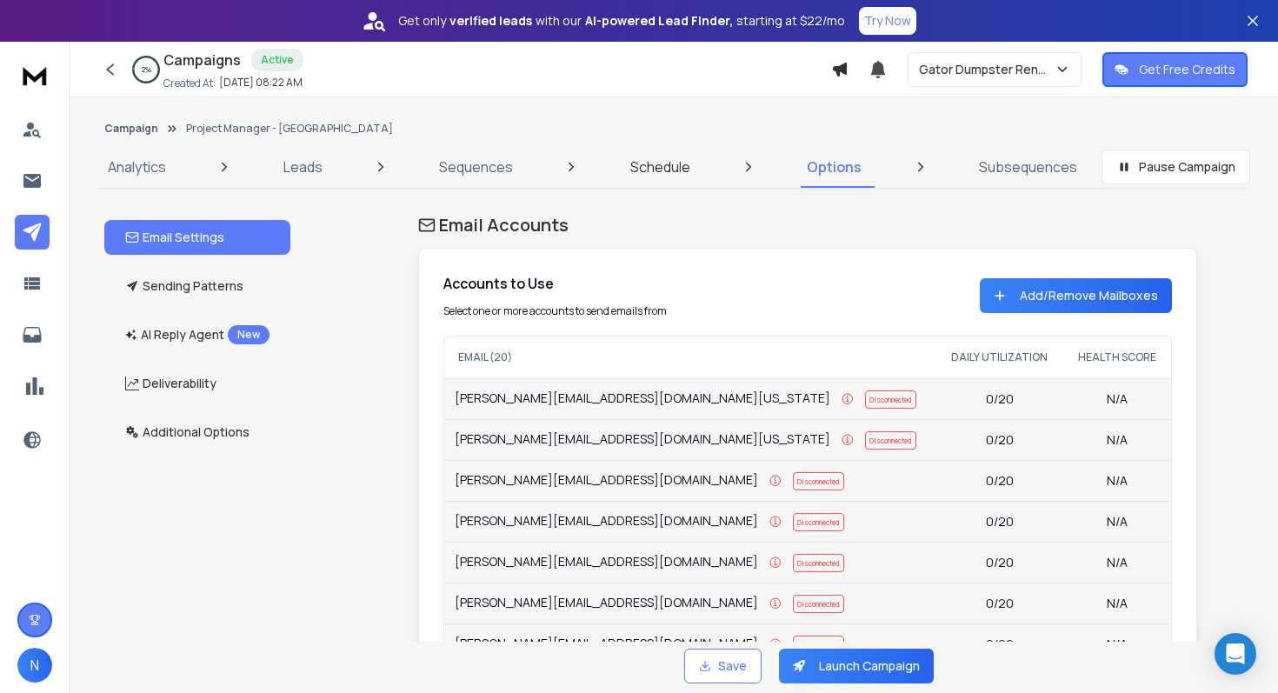
click at [651, 158] on p "Schedule" at bounding box center [660, 166] width 60 height 21
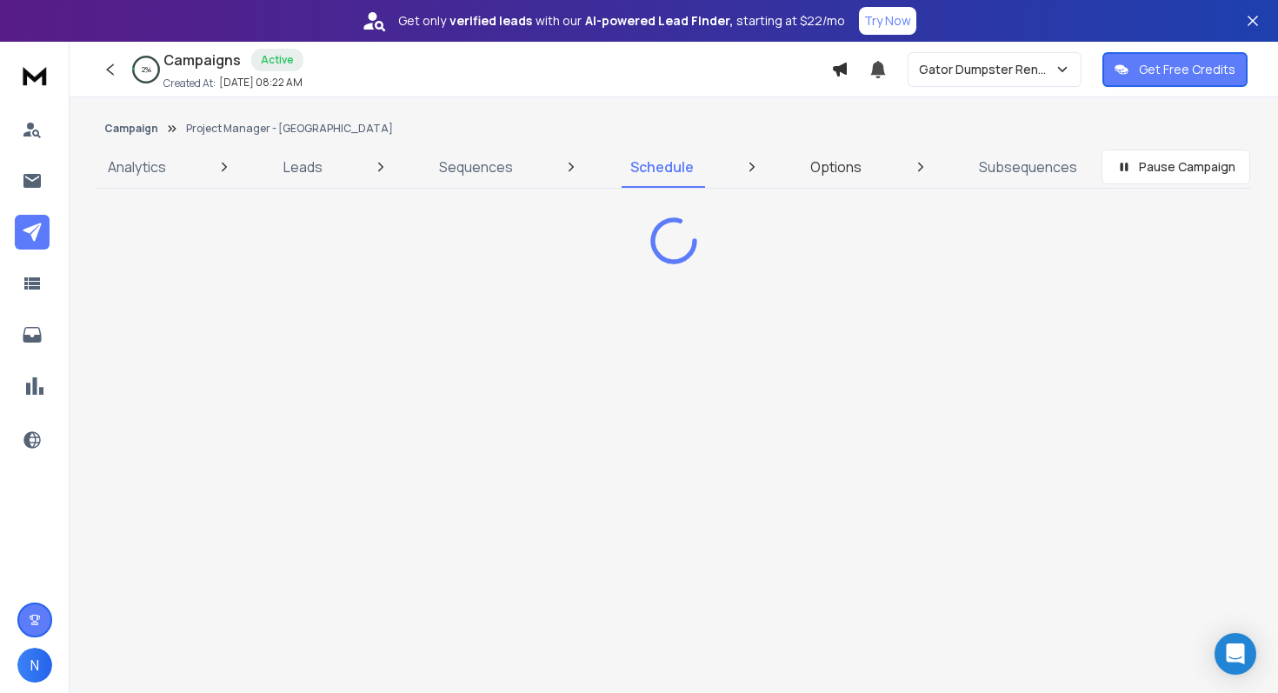
click at [830, 155] on link "Options" at bounding box center [836, 167] width 72 height 42
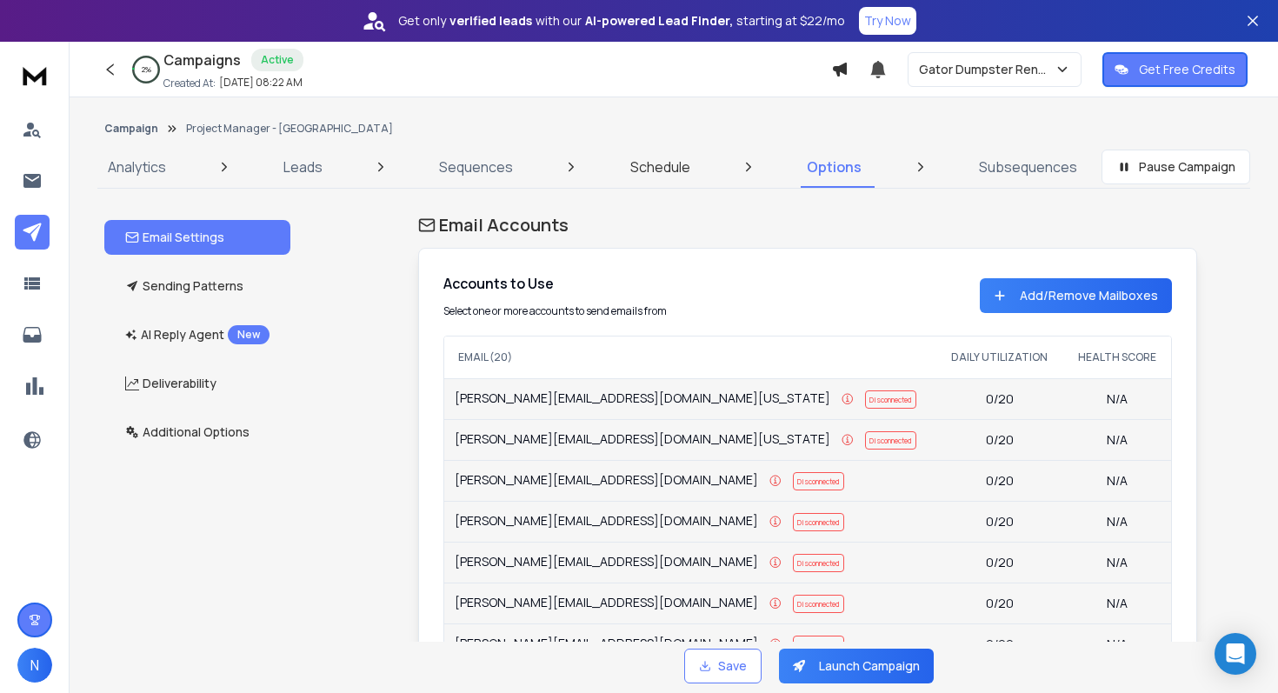
click at [662, 184] on link "Schedule" at bounding box center [660, 167] width 81 height 42
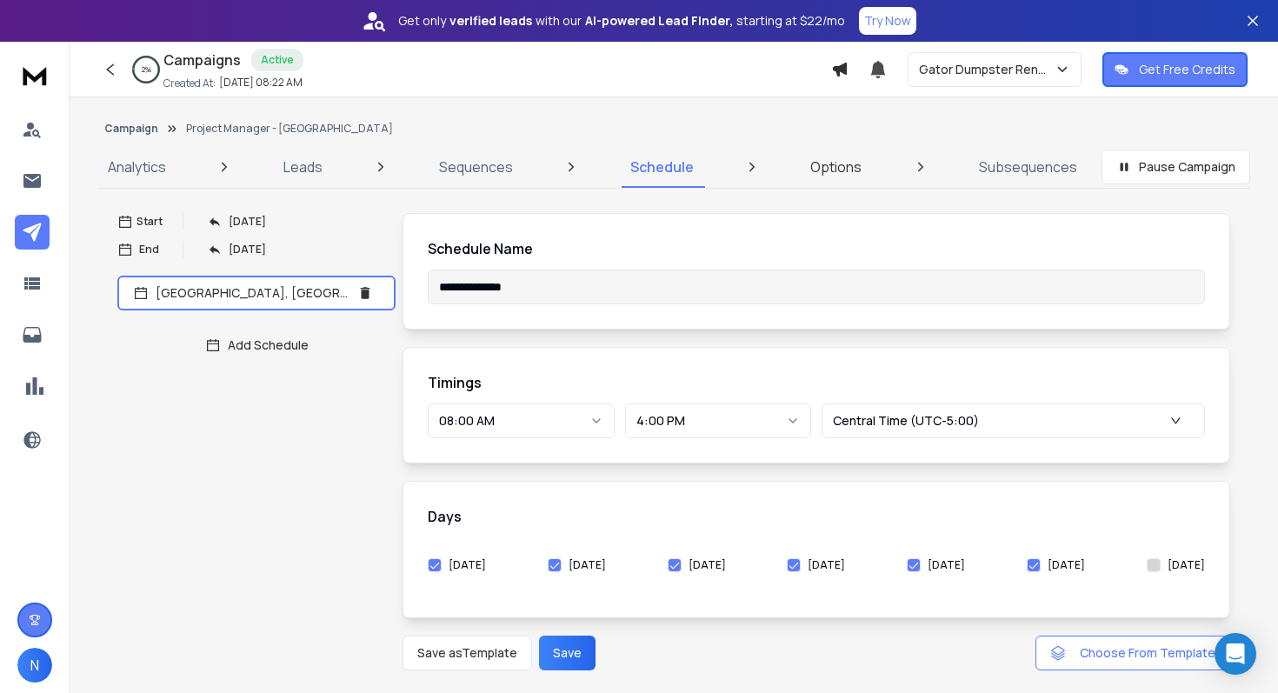
click at [828, 166] on p "Options" at bounding box center [835, 166] width 51 height 21
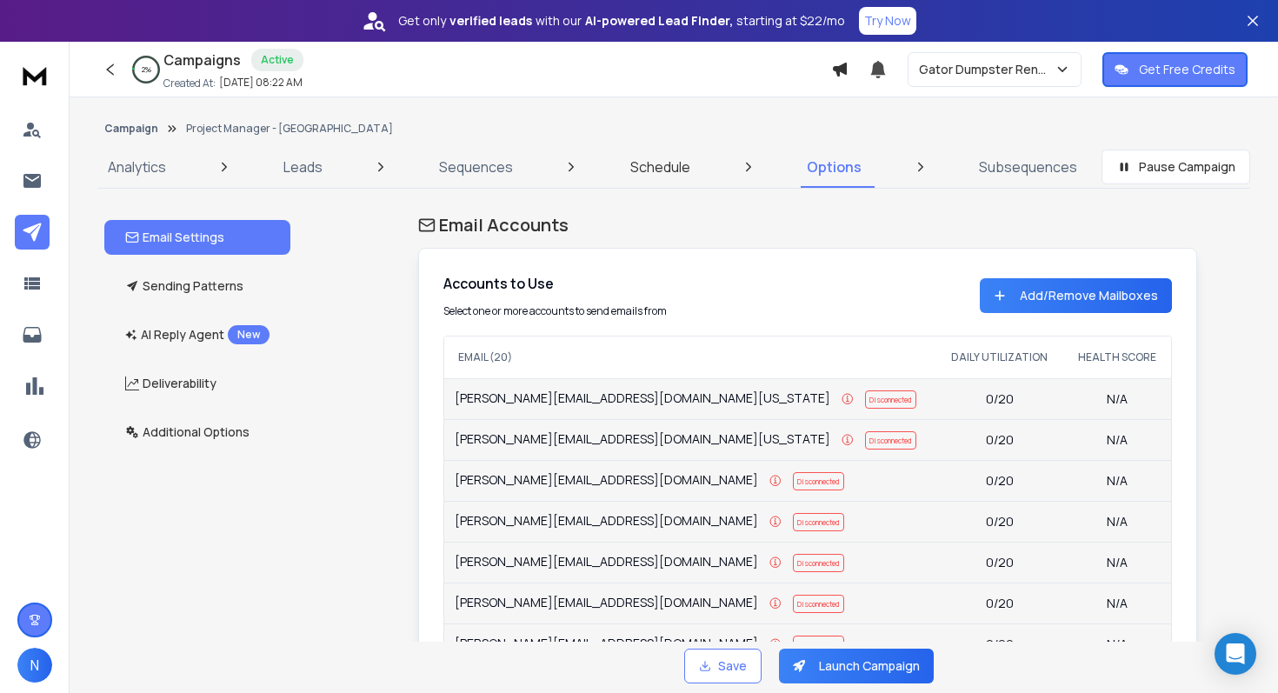
click at [651, 156] on p "Schedule" at bounding box center [660, 166] width 60 height 21
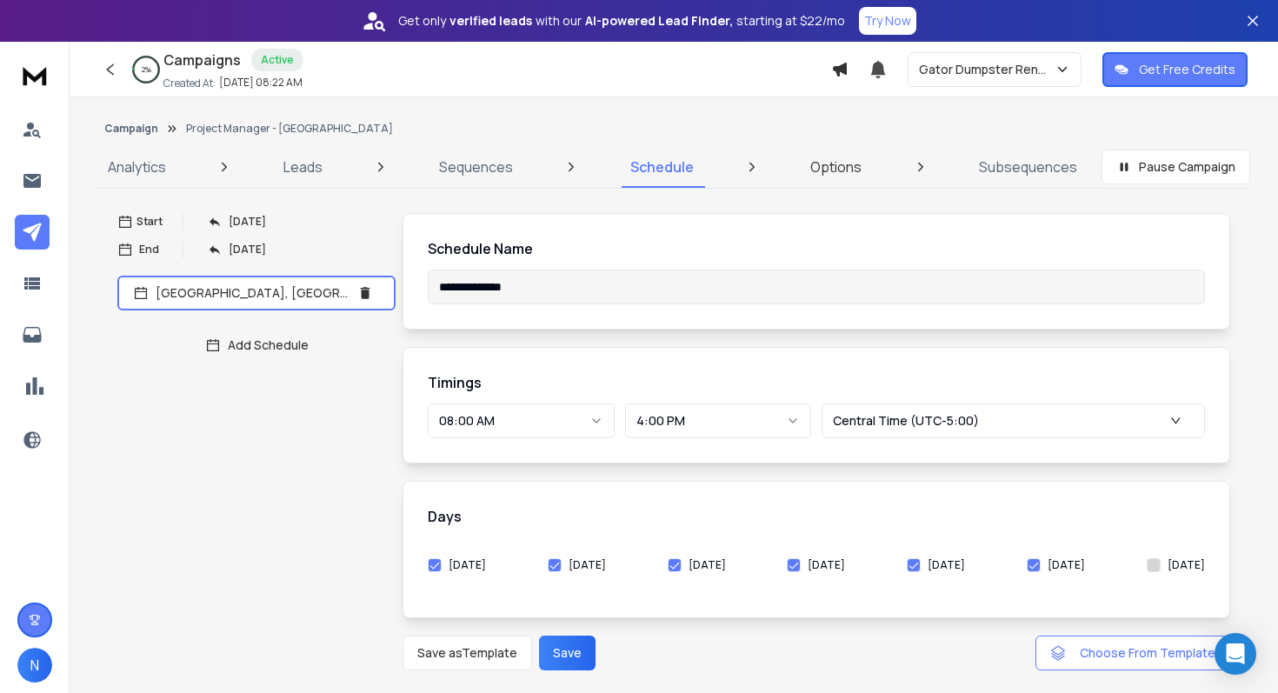
click at [835, 158] on p "Options" at bounding box center [835, 166] width 51 height 21
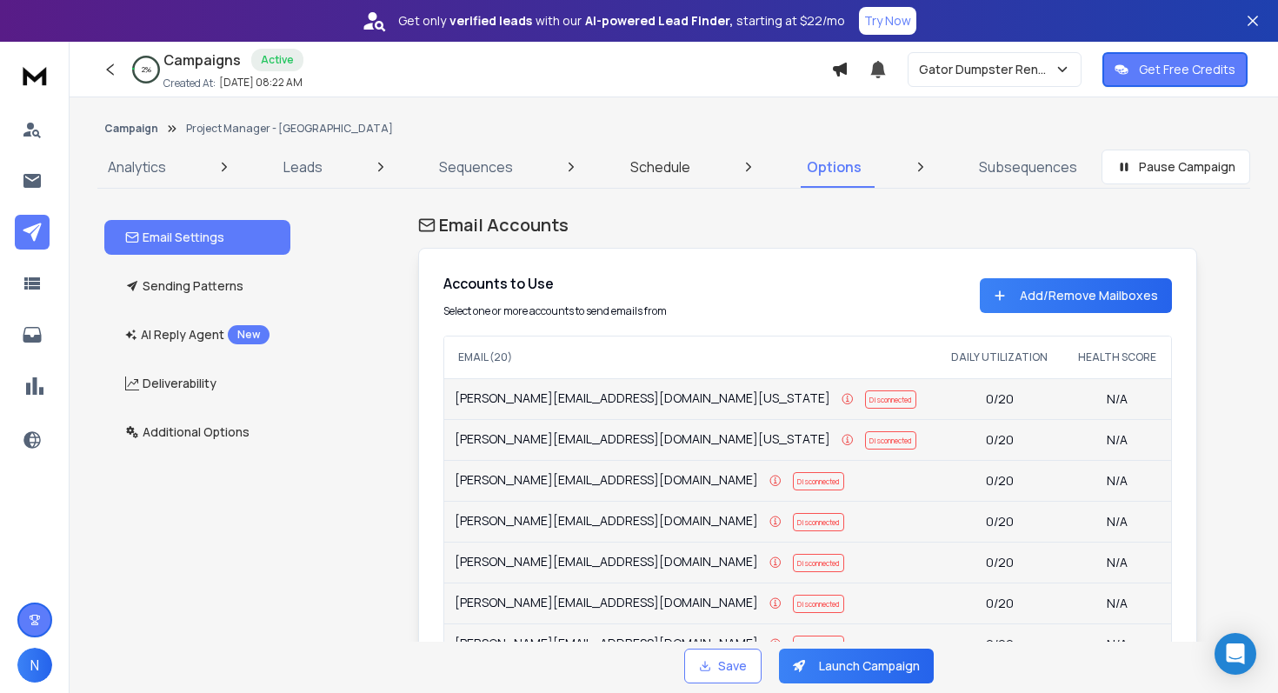
click at [671, 163] on p "Schedule" at bounding box center [660, 166] width 60 height 21
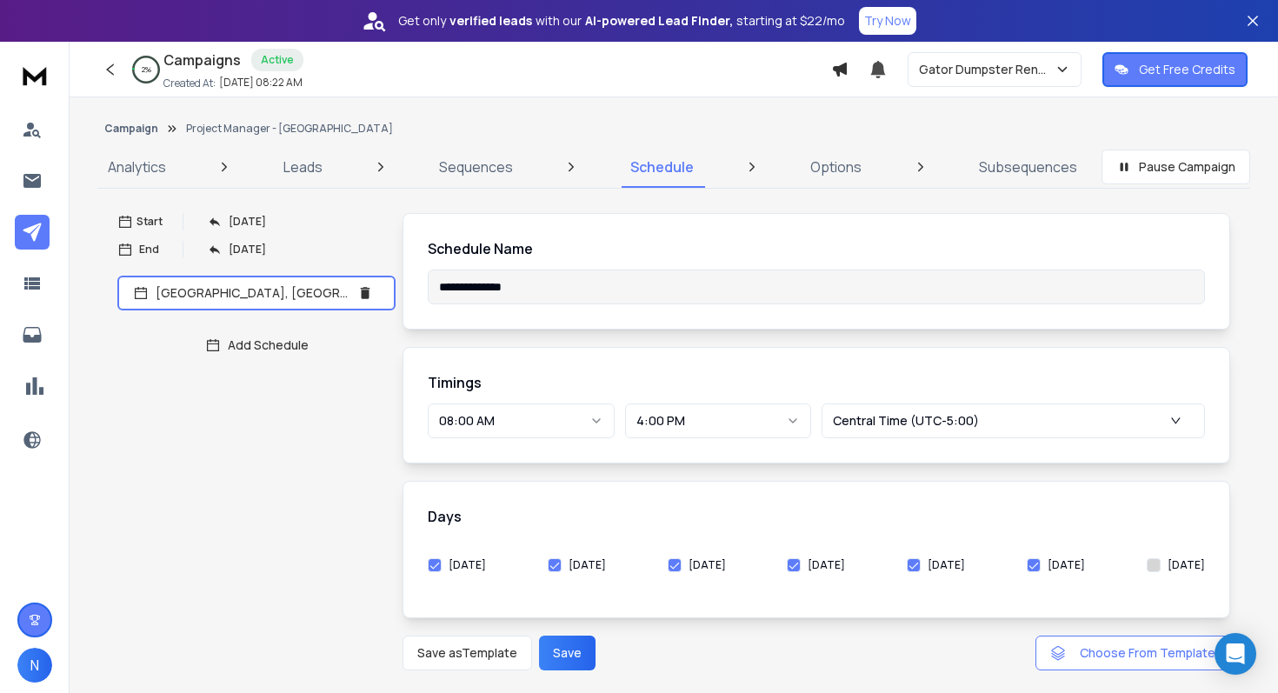
click at [794, 156] on div "Analytics Leads Sequences Schedule Options Subsequences" at bounding box center [592, 167] width 990 height 42
click at [848, 172] on p "Options" at bounding box center [835, 166] width 51 height 21
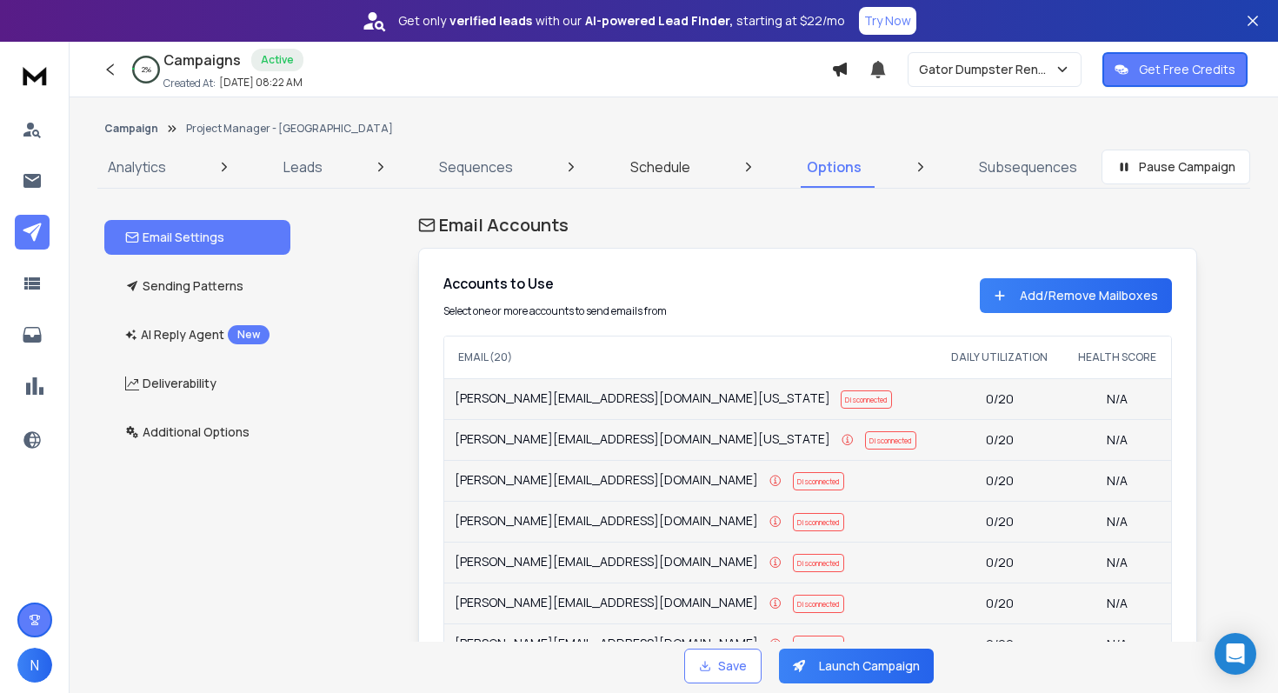
click at [667, 170] on p "Schedule" at bounding box center [660, 166] width 60 height 21
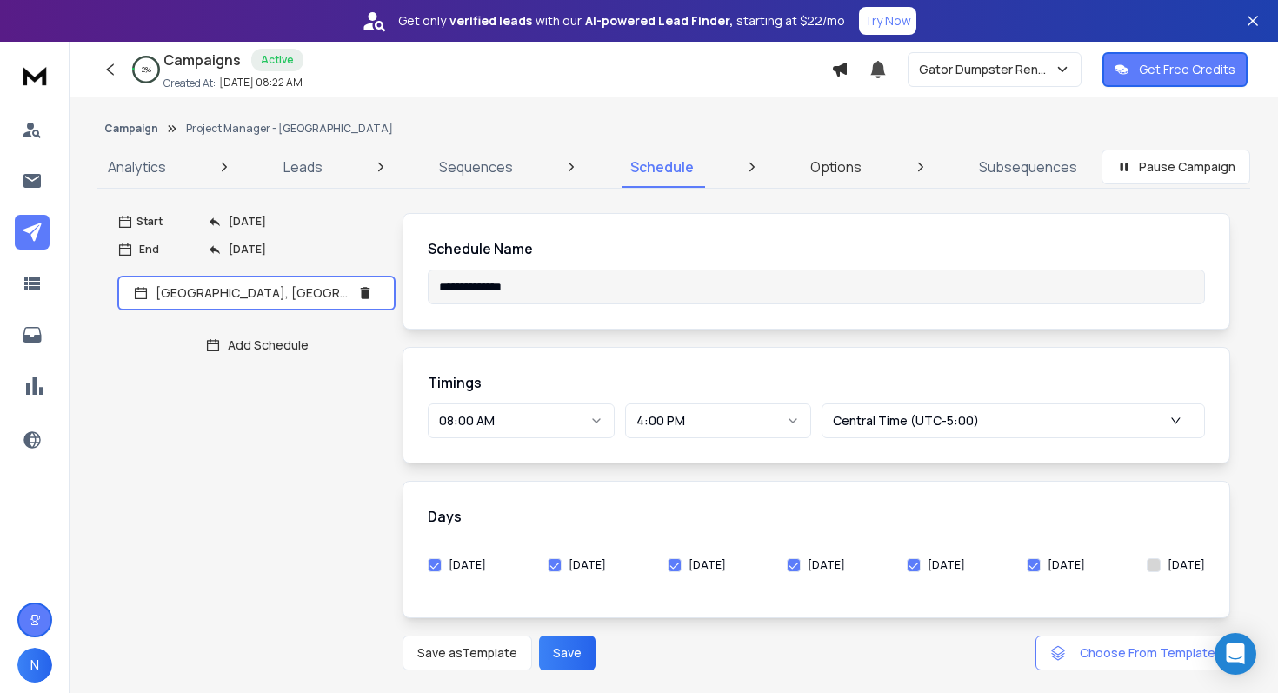
click at [821, 164] on p "Options" at bounding box center [835, 166] width 51 height 21
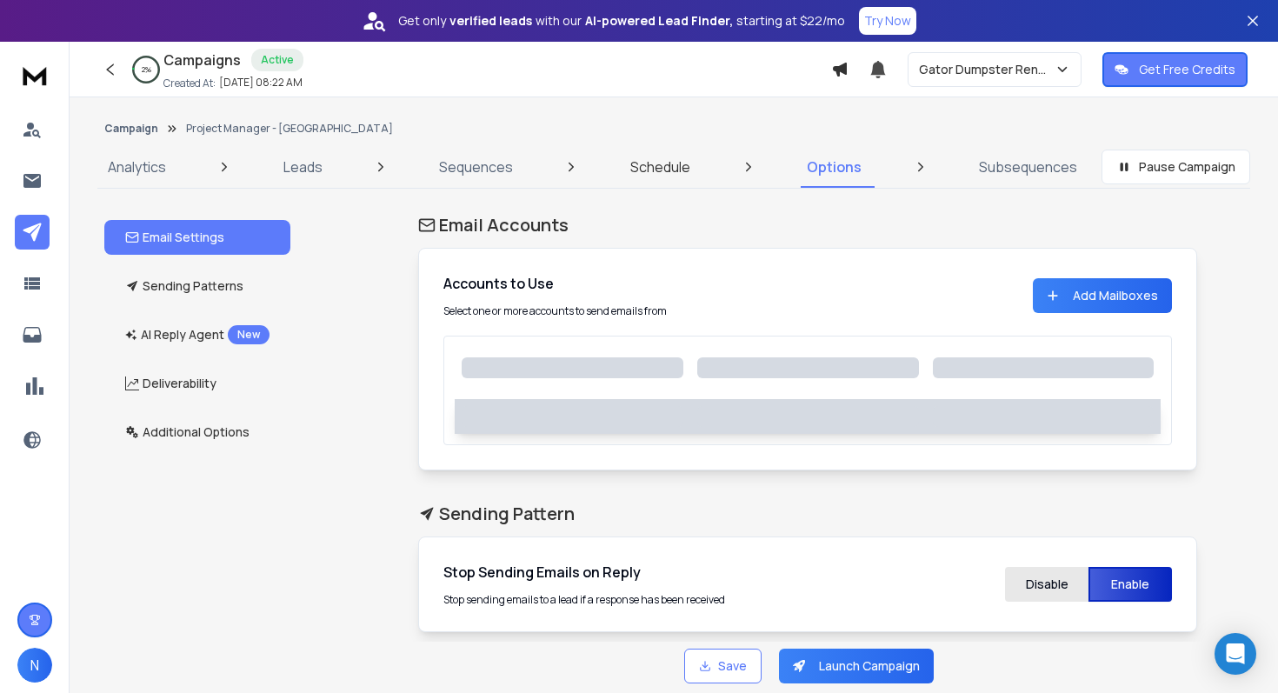
click at [681, 170] on p "Schedule" at bounding box center [660, 166] width 60 height 21
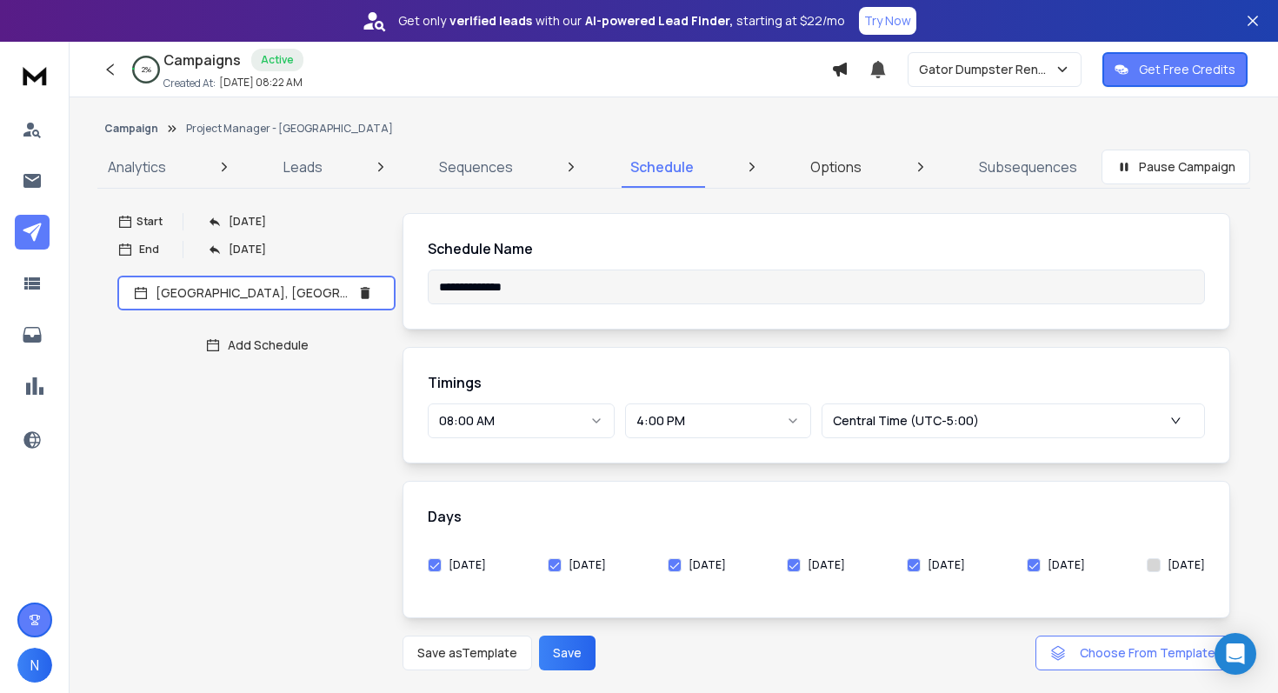
click at [851, 175] on p "Options" at bounding box center [835, 166] width 51 height 21
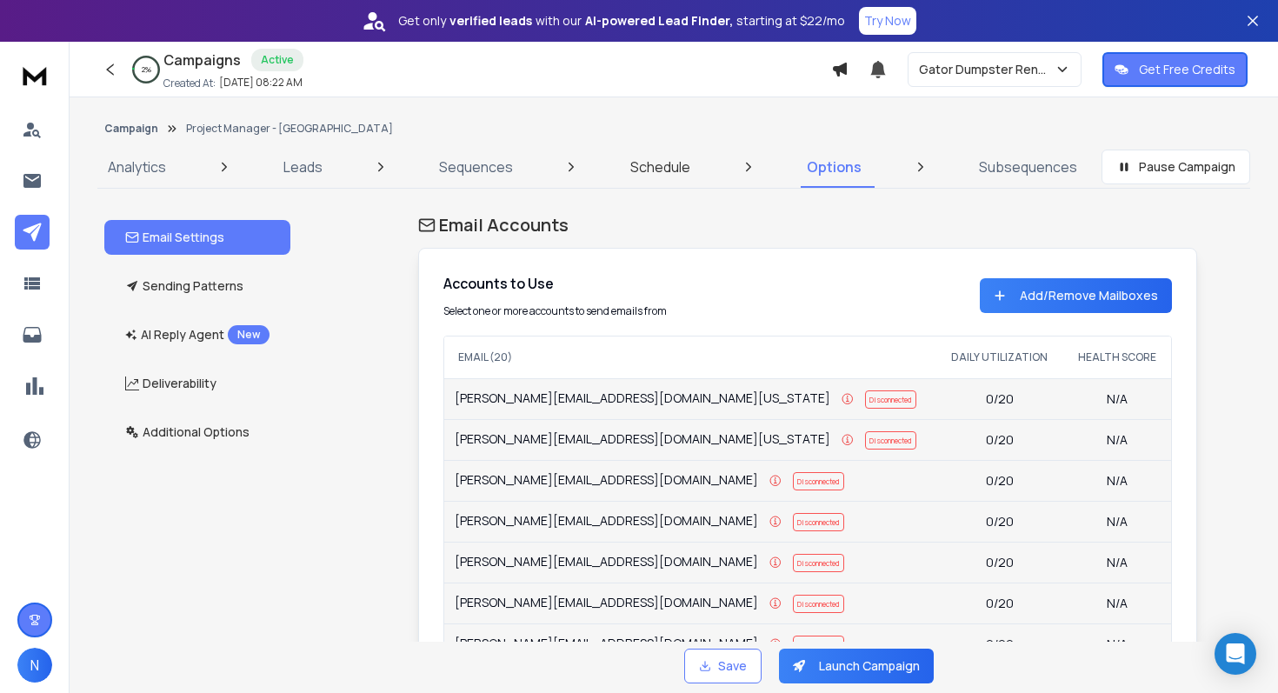
click at [682, 170] on p "Schedule" at bounding box center [660, 166] width 60 height 21
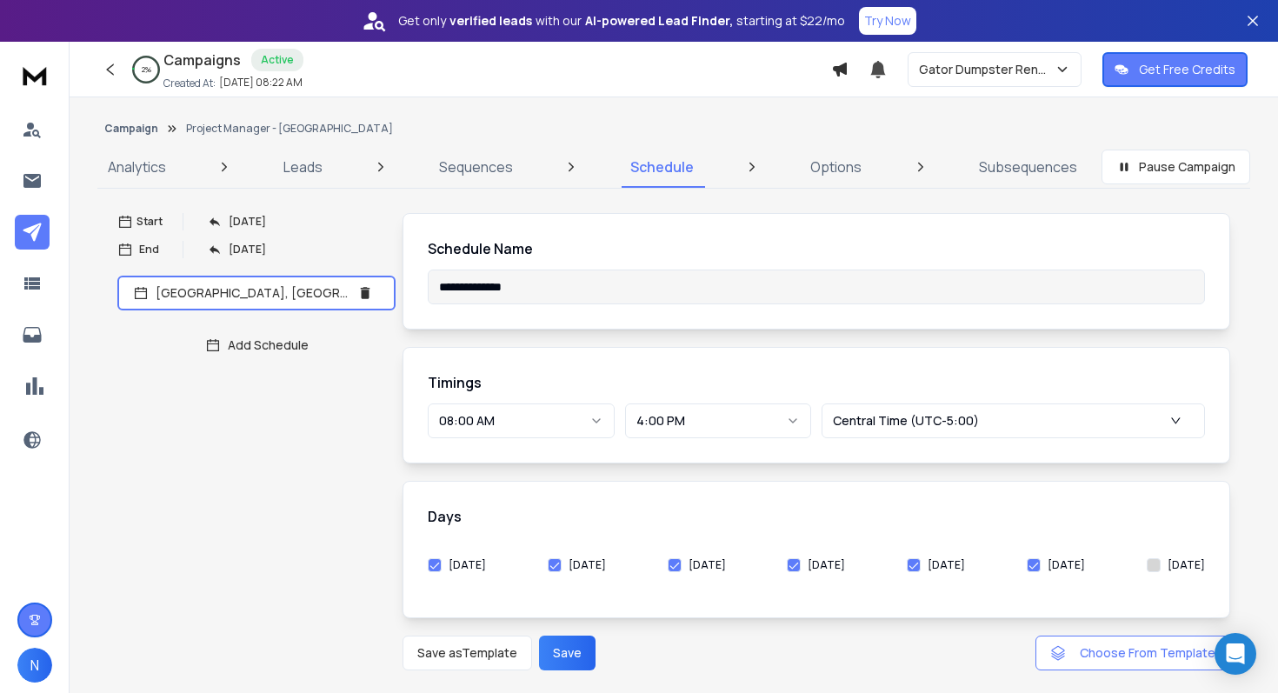
scroll to position [2, 0]
click at [623, 289] on input "**********" at bounding box center [816, 285] width 777 height 35
